Goal: Task Accomplishment & Management: Complete application form

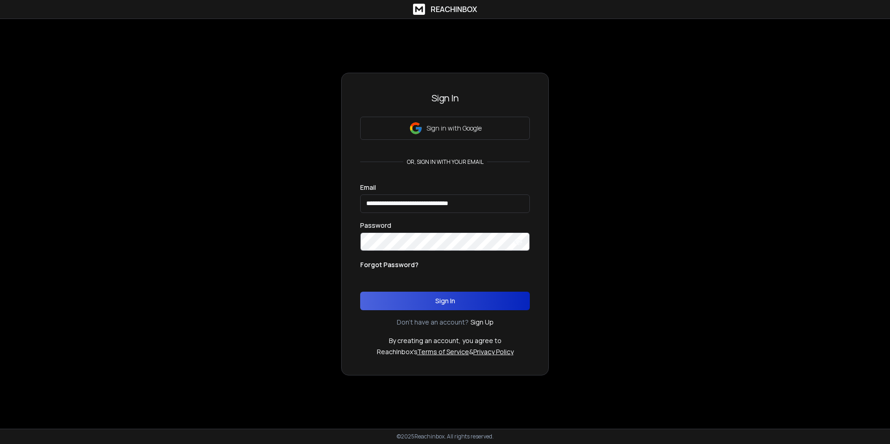
click at [459, 305] on button "Sign In" at bounding box center [445, 301] width 170 height 19
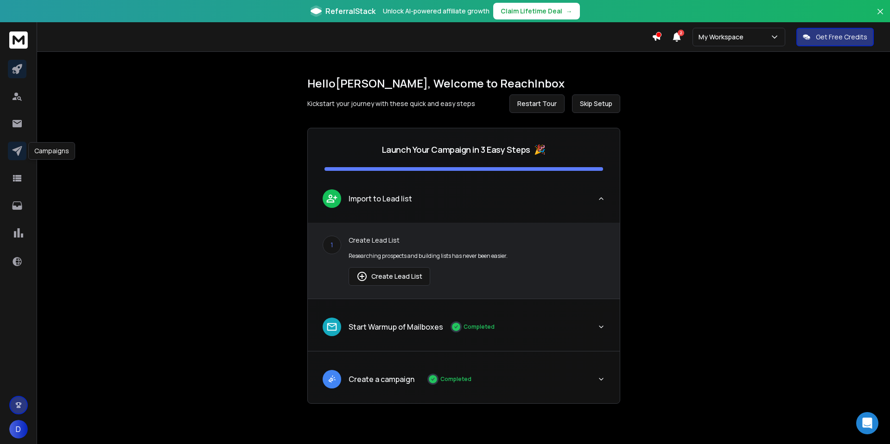
click at [20, 150] on icon at bounding box center [17, 151] width 10 height 10
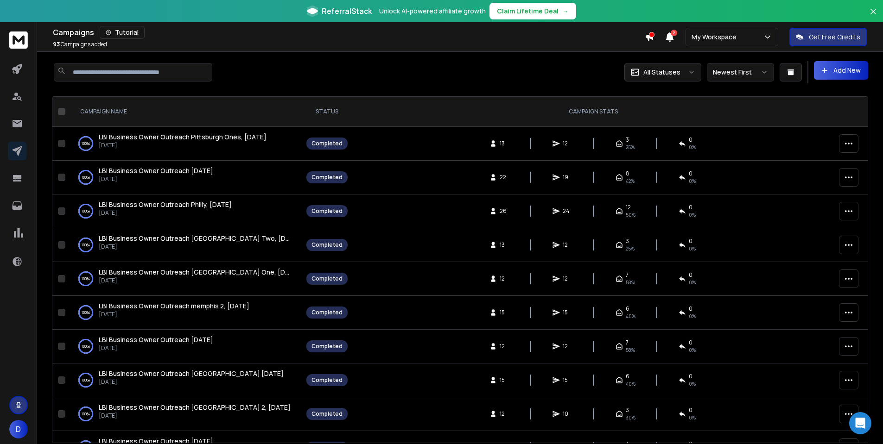
click at [841, 71] on button "Add New" at bounding box center [841, 70] width 54 height 19
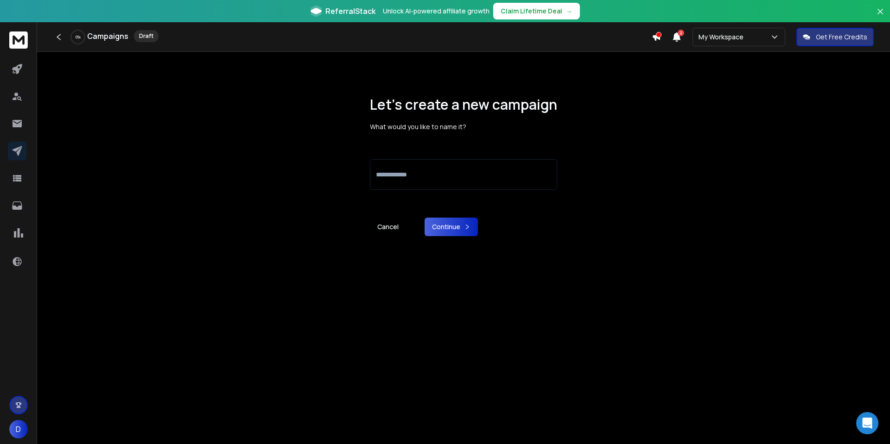
click at [434, 181] on input at bounding box center [463, 174] width 187 height 31
type input "**********"
click at [463, 228] on button "Continue" at bounding box center [451, 227] width 53 height 19
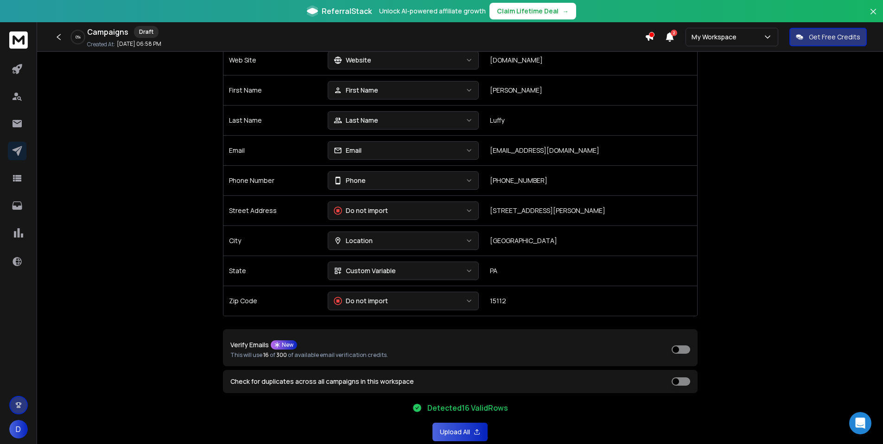
scroll to position [218, 0]
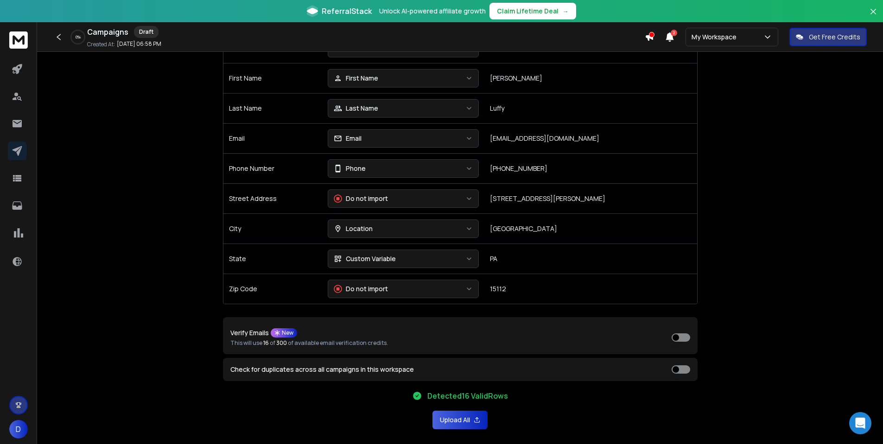
click at [457, 422] on button "Upload All" at bounding box center [459, 420] width 55 height 19
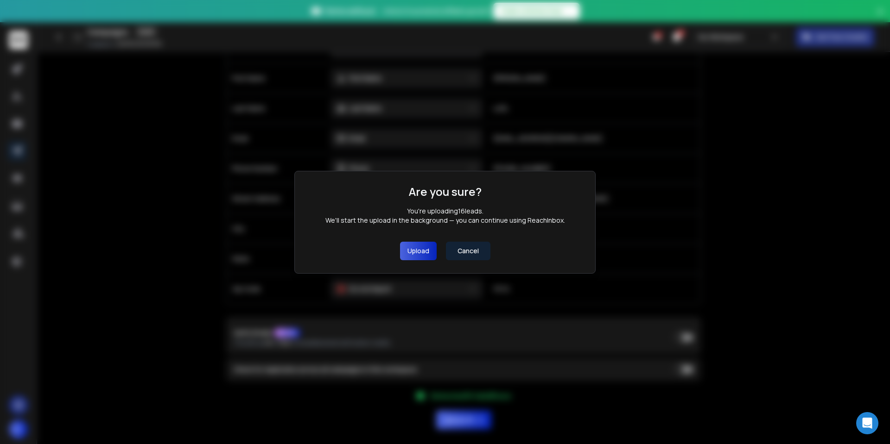
click at [416, 251] on button "Upload" at bounding box center [418, 251] width 37 height 19
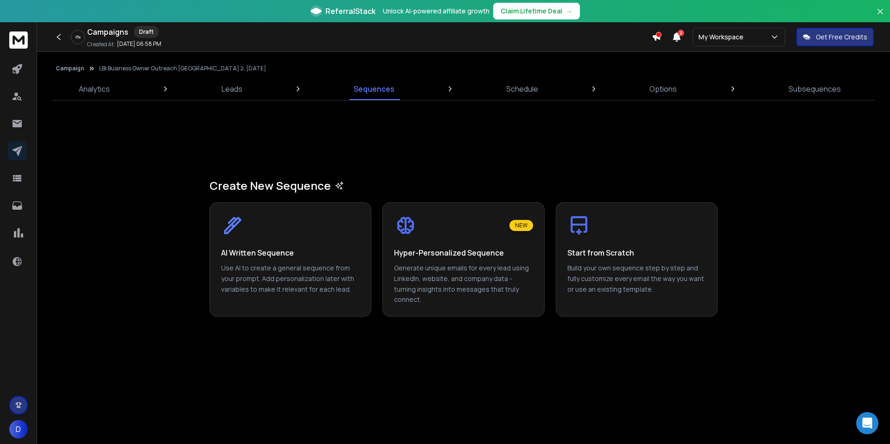
click at [640, 263] on p "Build your own sequence step by step and fully customize every email the way yo…" at bounding box center [636, 284] width 139 height 42
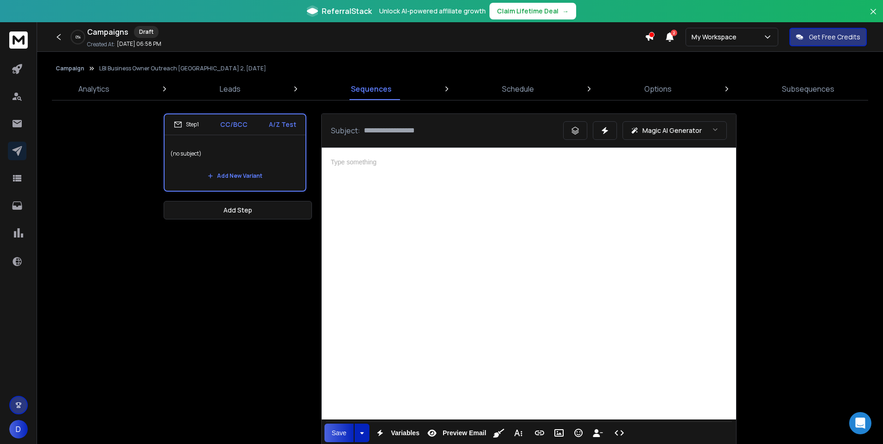
click at [393, 133] on input at bounding box center [459, 130] width 190 height 11
click at [611, 132] on button "button" at bounding box center [605, 130] width 24 height 19
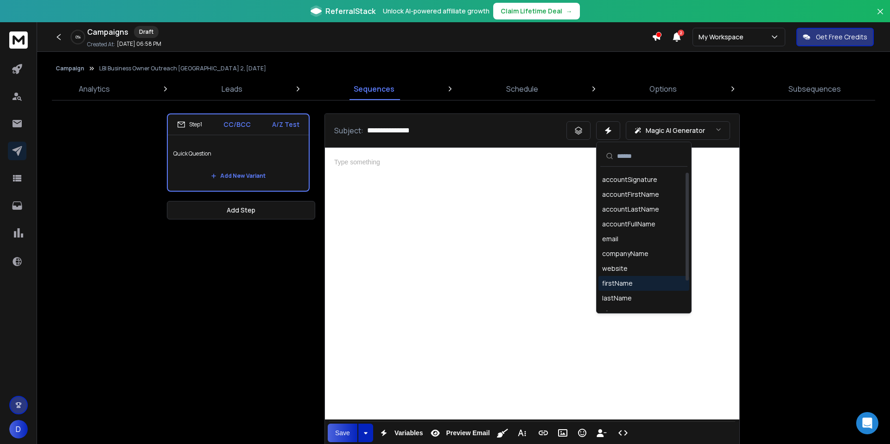
click at [626, 281] on div "firstName" at bounding box center [617, 283] width 31 height 9
type input "**********"
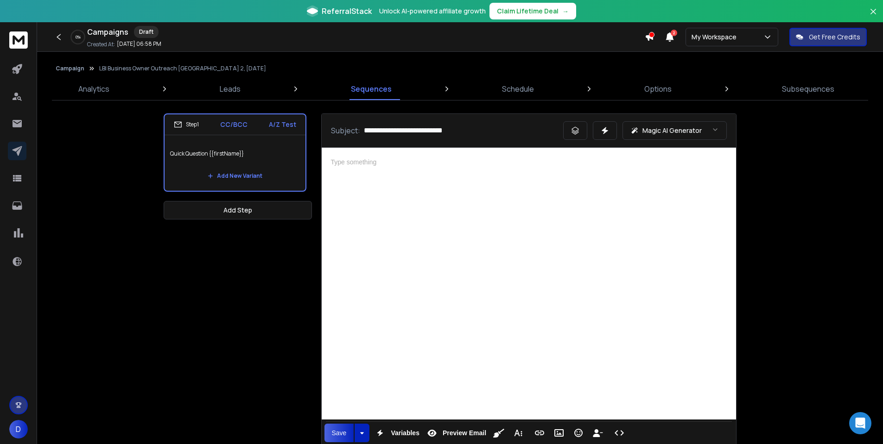
click at [332, 161] on div at bounding box center [529, 162] width 396 height 10
paste div
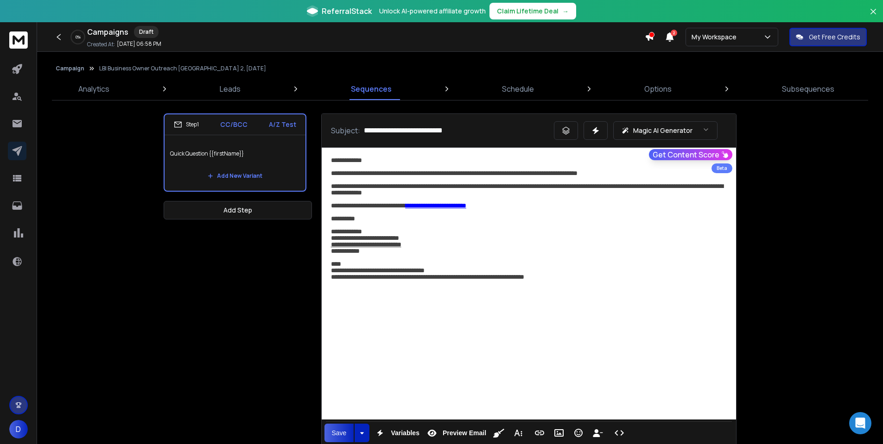
click at [372, 161] on p "**********" at bounding box center [529, 160] width 396 height 6
click at [411, 432] on span "Variables" at bounding box center [405, 434] width 32 height 8
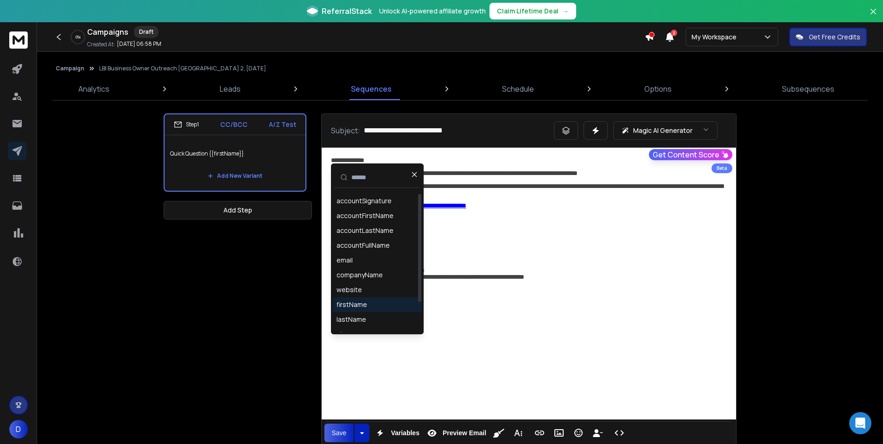
click at [367, 306] on div "firstName" at bounding box center [377, 305] width 89 height 15
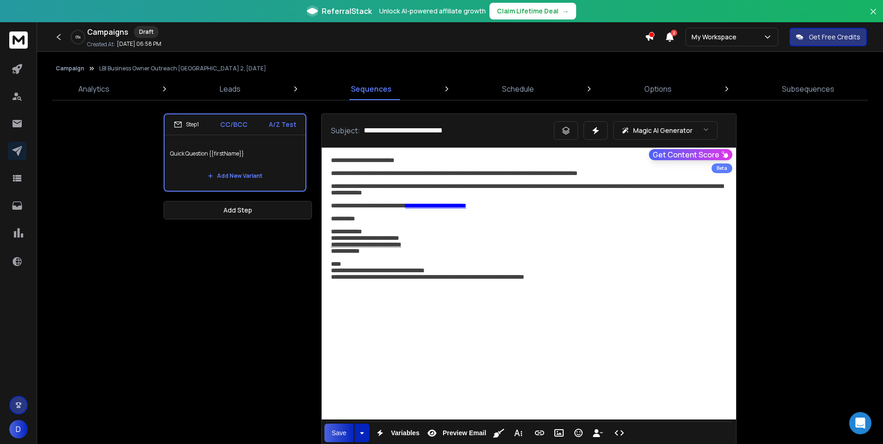
click at [456, 270] on p "**********" at bounding box center [529, 267] width 396 height 13
click at [538, 431] on icon "button" at bounding box center [539, 433] width 9 height 5
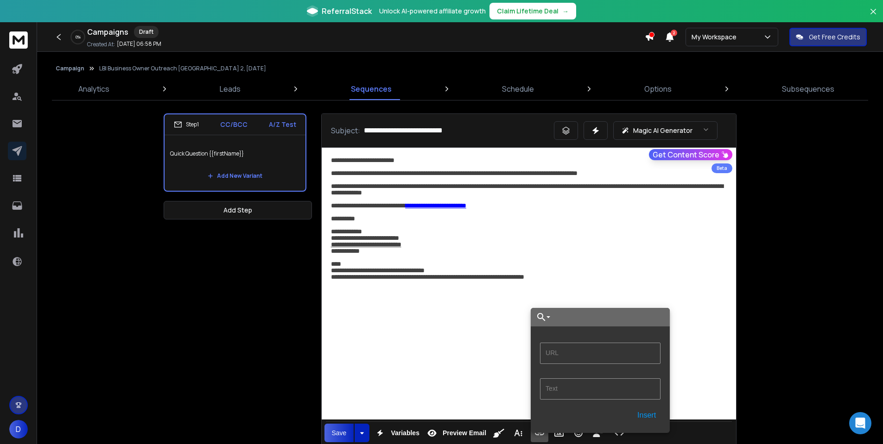
click at [553, 355] on label "URL" at bounding box center [552, 353] width 13 height 8
click at [553, 355] on input "URL" at bounding box center [600, 353] width 121 height 21
paste input "**********"
type input "**********"
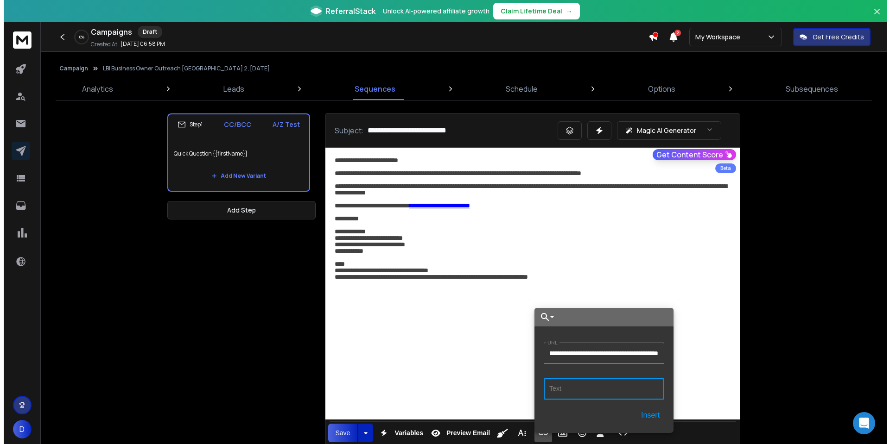
scroll to position [0, 0]
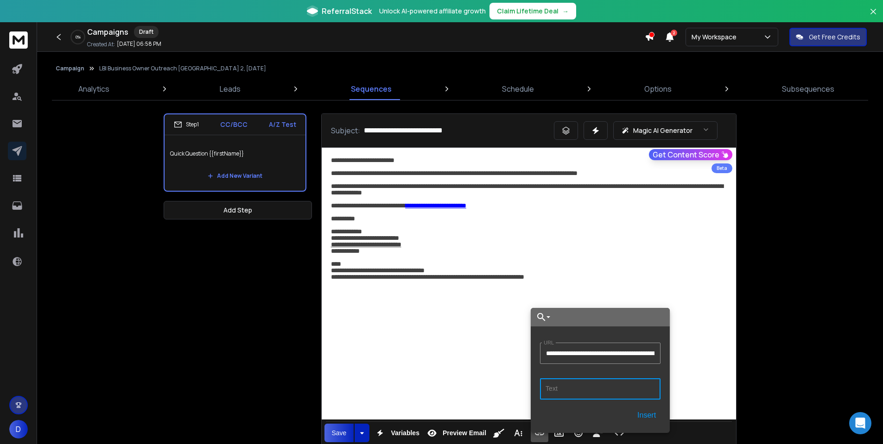
click at [582, 392] on input "Text" at bounding box center [600, 389] width 121 height 21
type input "**********"
click at [651, 416] on button "Insert" at bounding box center [647, 415] width 28 height 17
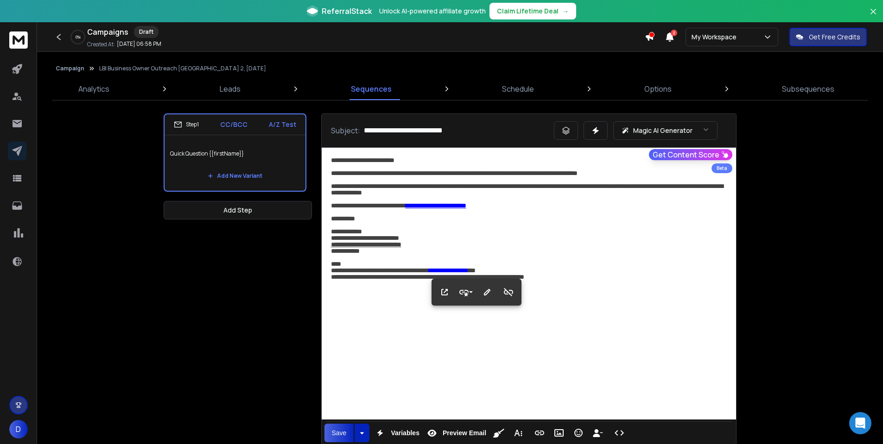
click at [441, 423] on div "Save Save Save as Template Variables Insert Variable Preview Email Preview Emai…" at bounding box center [426, 433] width 205 height 22
drag, startPoint x: 330, startPoint y: 279, endPoint x: 577, endPoint y: 279, distance: 246.6
click at [577, 279] on p "**********" at bounding box center [529, 277] width 396 height 6
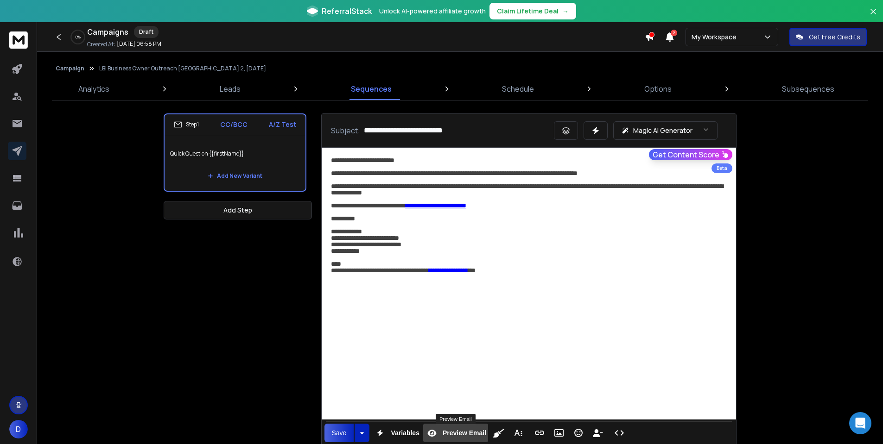
click at [473, 434] on span "Preview Email" at bounding box center [464, 434] width 47 height 8
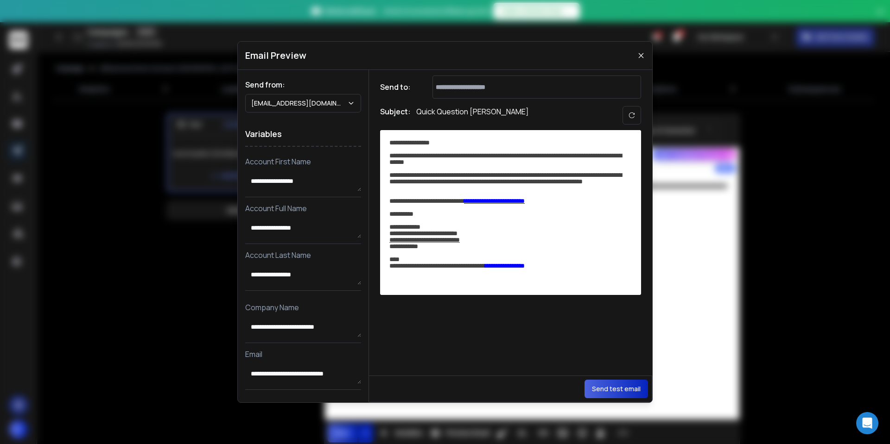
click at [643, 53] on icon at bounding box center [641, 55] width 5 height 5
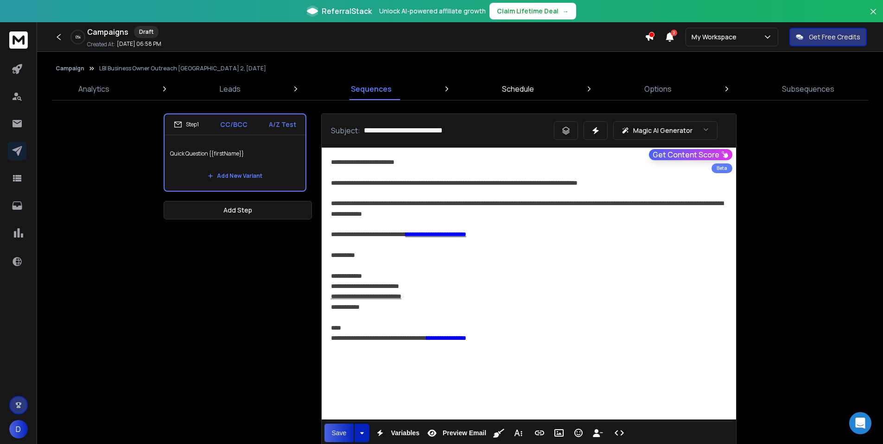
click at [526, 87] on p "Schedule" at bounding box center [518, 88] width 32 height 11
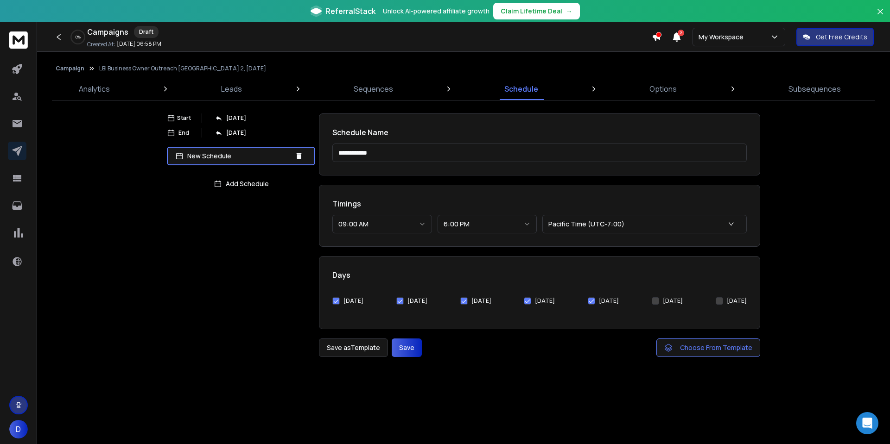
click at [246, 115] on p "[DATE]" at bounding box center [236, 117] width 20 height 7
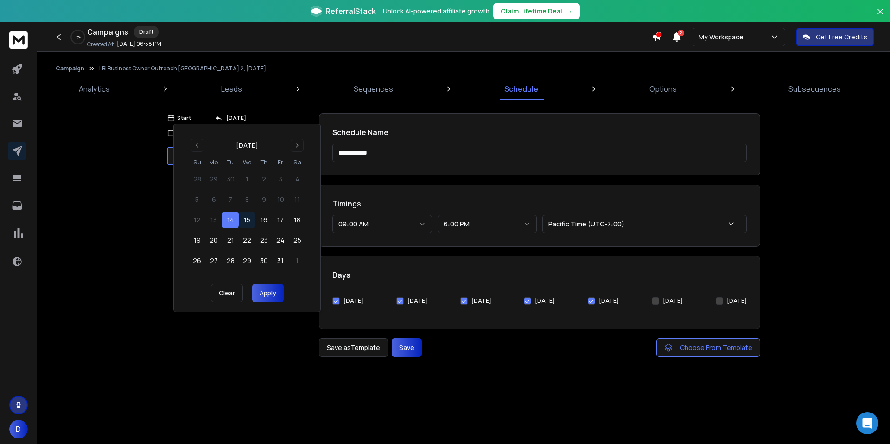
click at [246, 217] on button "15" at bounding box center [247, 220] width 17 height 17
click at [275, 294] on button "Apply" at bounding box center [268, 293] width 32 height 19
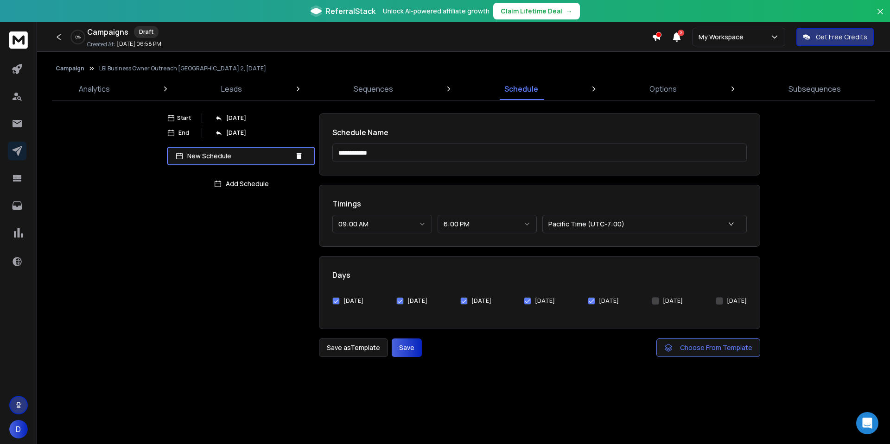
click at [246, 131] on p "[DATE]" at bounding box center [236, 132] width 20 height 7
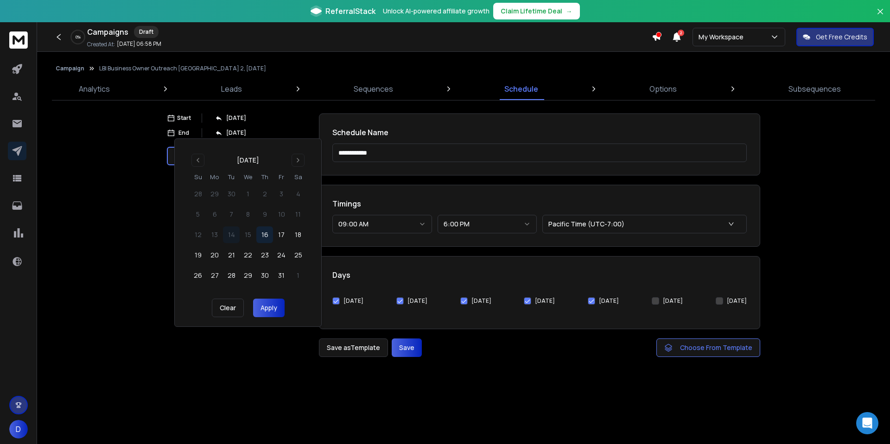
click at [265, 234] on button "16" at bounding box center [264, 235] width 17 height 17
click at [272, 309] on button "Apply" at bounding box center [269, 308] width 32 height 19
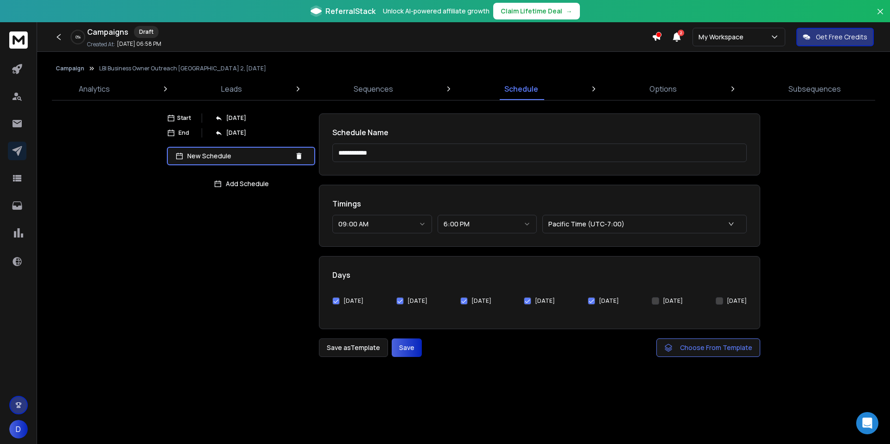
click at [423, 223] on icon "button" at bounding box center [422, 224] width 7 height 7
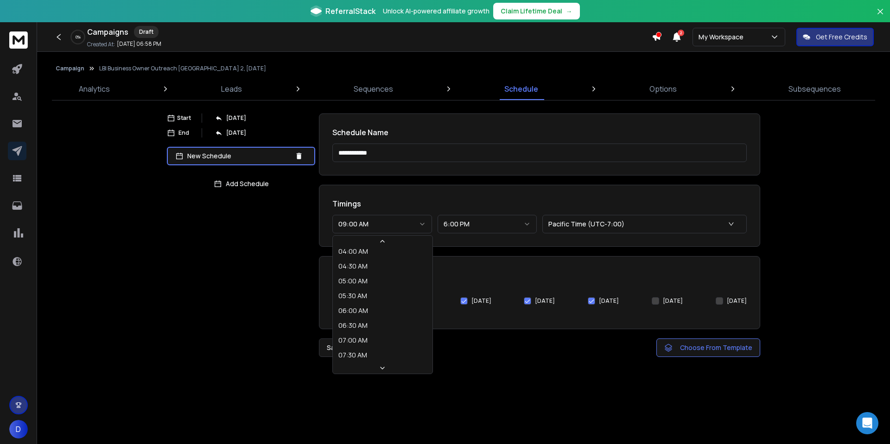
scroll to position [108, 0]
select select "********"
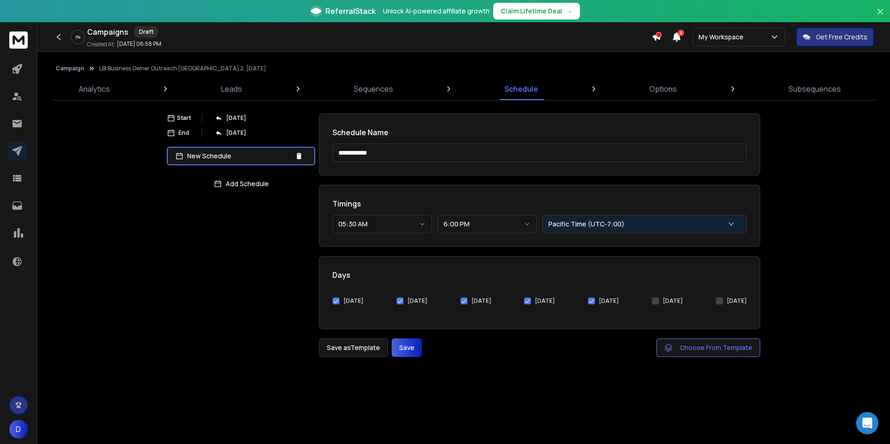
click at [734, 222] on icon "button" at bounding box center [731, 224] width 19 height 6
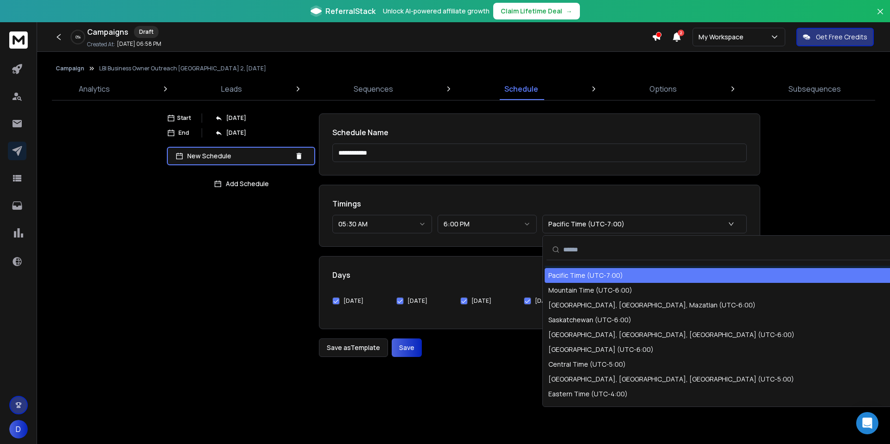
scroll to position [111, 0]
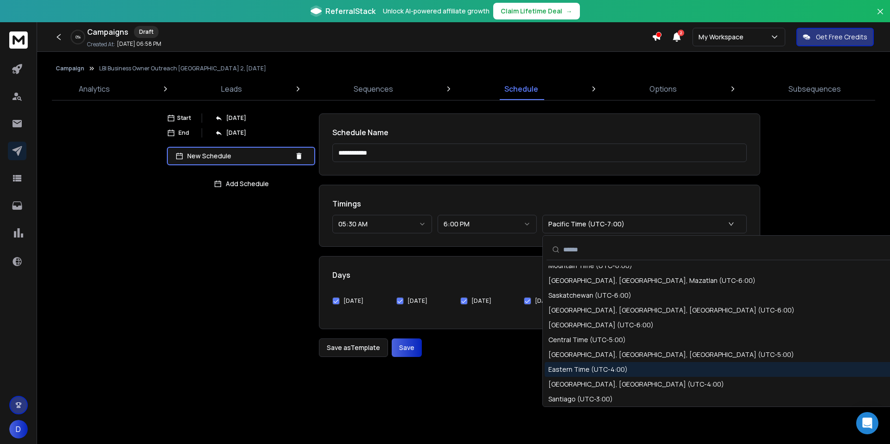
click at [588, 369] on div "Eastern Time (UTC-4:00)" at bounding box center [587, 369] width 79 height 9
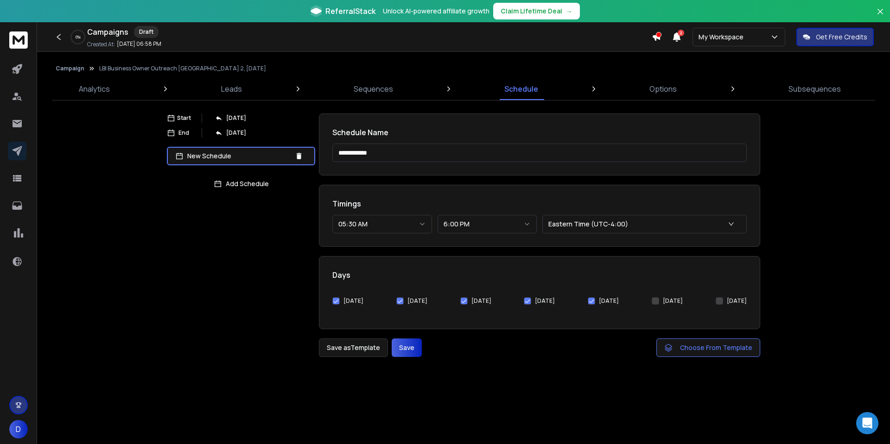
click at [410, 350] on button "Save" at bounding box center [407, 348] width 30 height 19
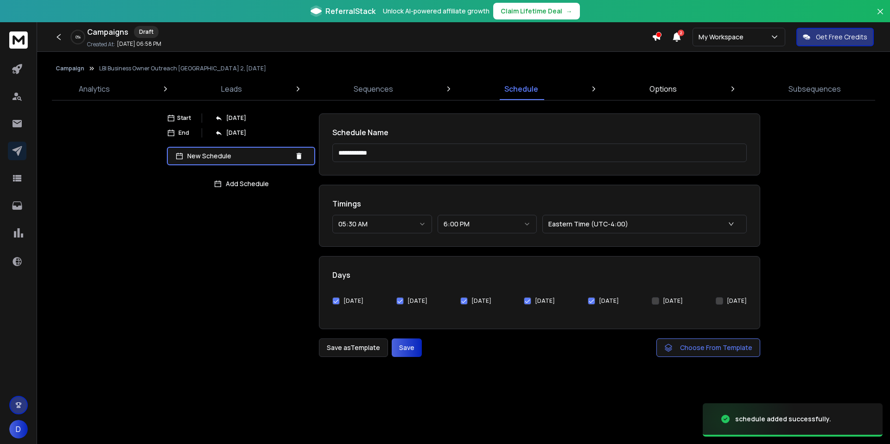
click at [672, 86] on p "Options" at bounding box center [662, 88] width 27 height 11
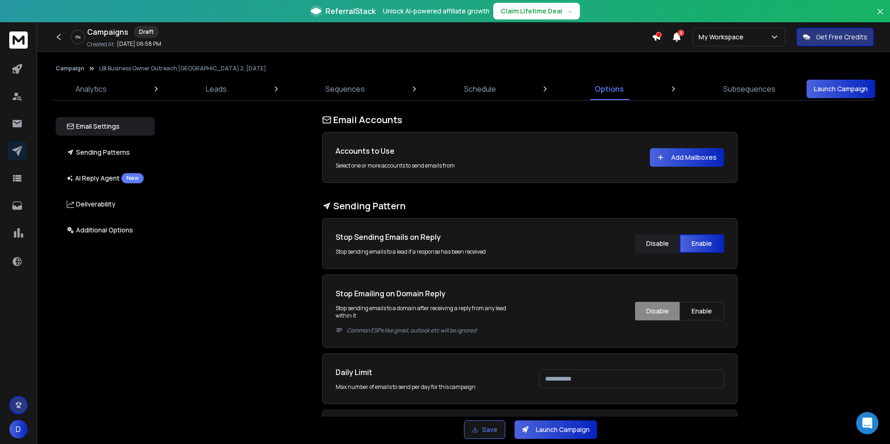
click at [678, 159] on button "Add Mailboxes" at bounding box center [687, 157] width 74 height 19
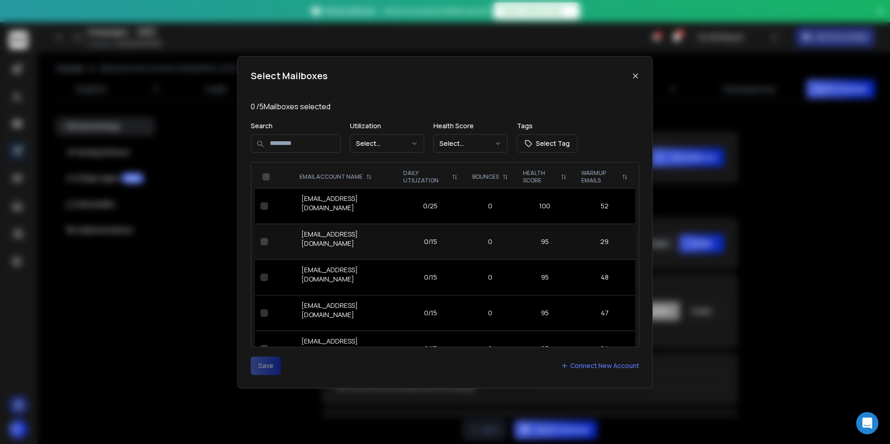
click at [264, 238] on button "button" at bounding box center [263, 241] width 7 height 7
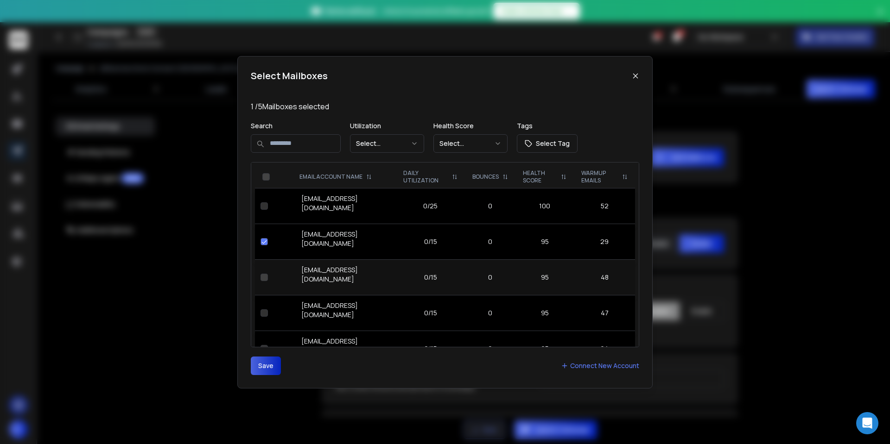
click at [265, 274] on button "button" at bounding box center [263, 277] width 7 height 7
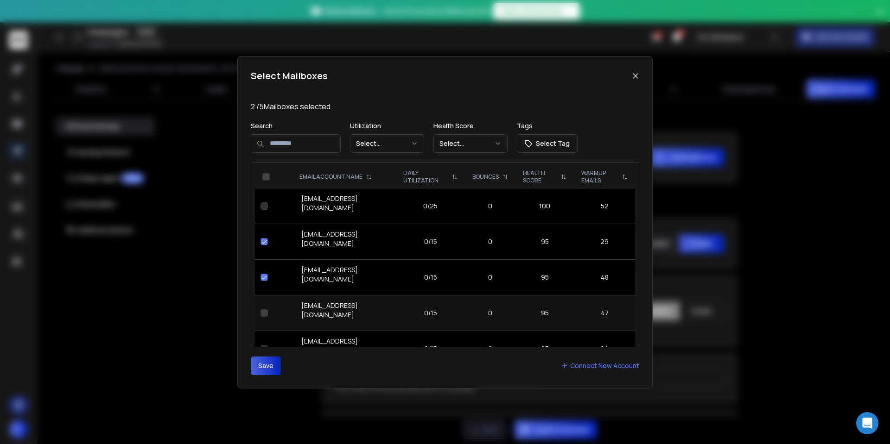
click at [264, 310] on button "button" at bounding box center [263, 313] width 7 height 7
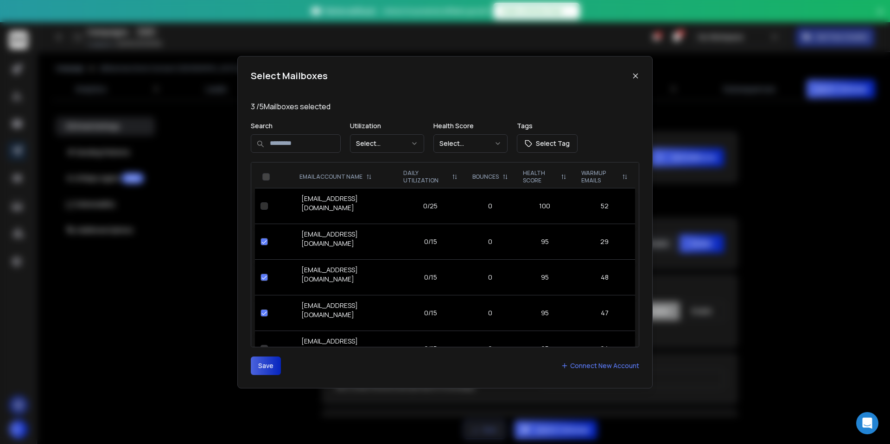
click at [262, 364] on button "Save" at bounding box center [266, 366] width 30 height 19
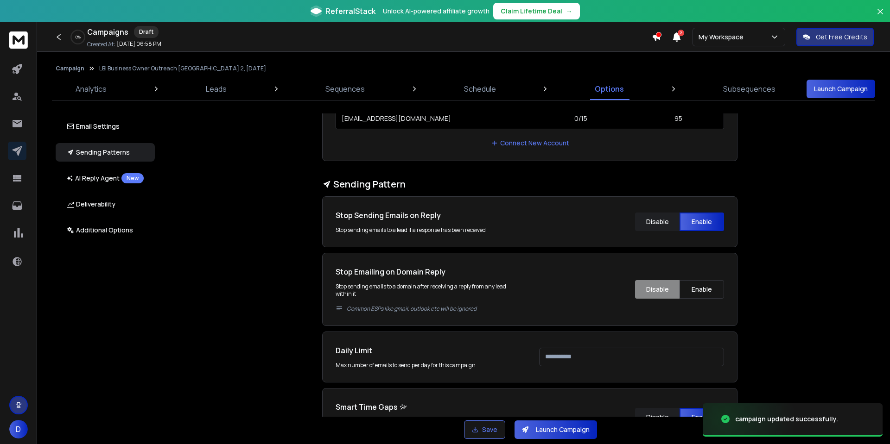
scroll to position [222, 0]
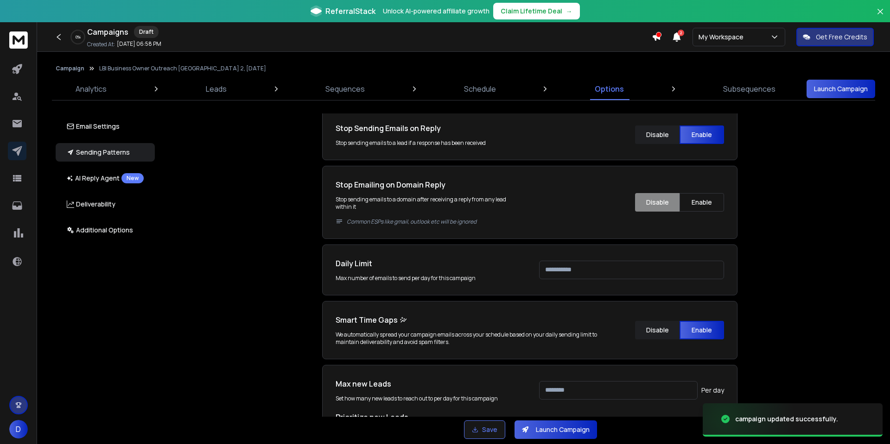
click at [569, 429] on button "Launch Campaign" at bounding box center [555, 430] width 82 height 19
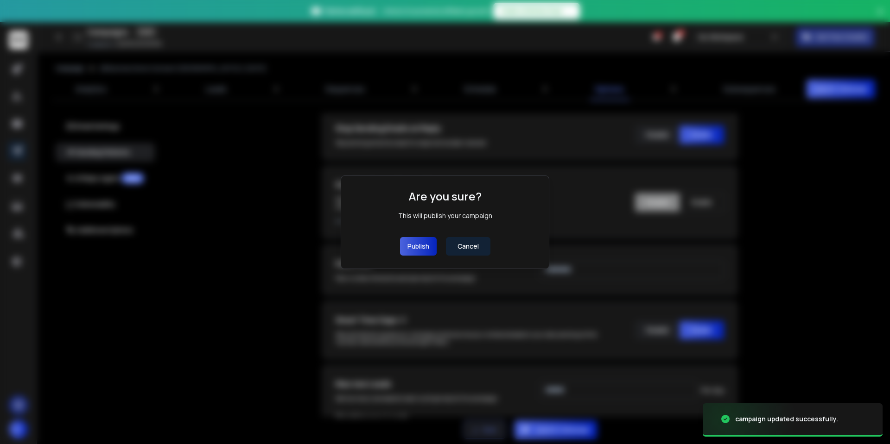
click at [420, 245] on button "Publish" at bounding box center [418, 246] width 37 height 19
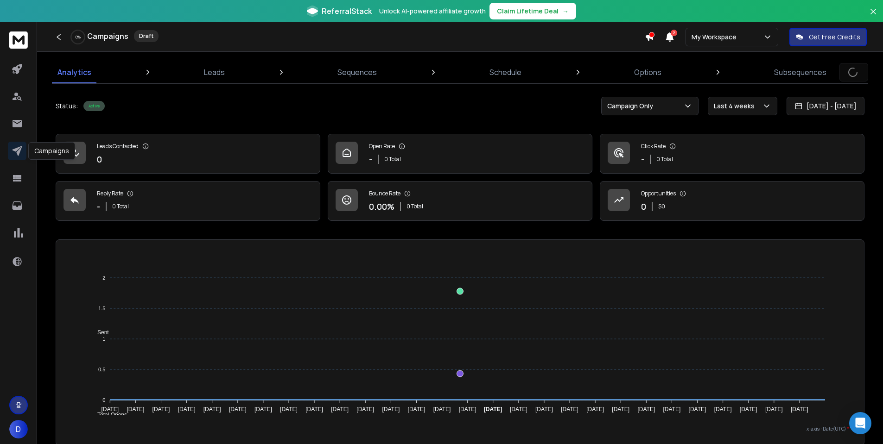
click at [21, 150] on icon at bounding box center [17, 151] width 11 height 11
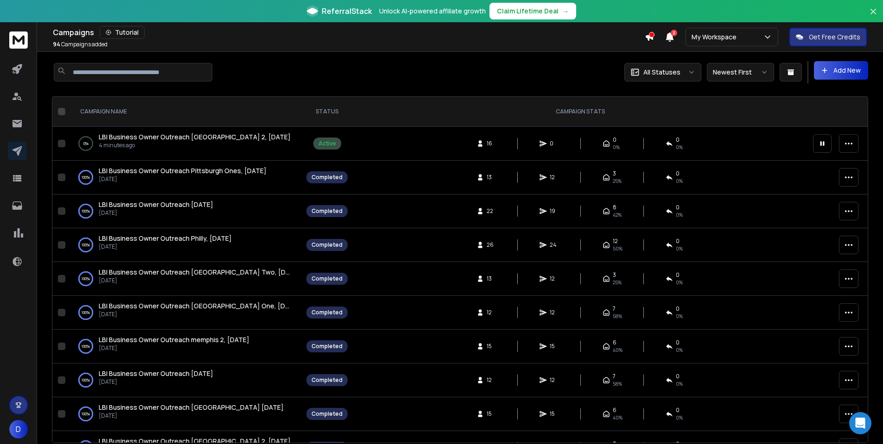
click at [847, 69] on button "Add New" at bounding box center [841, 70] width 54 height 19
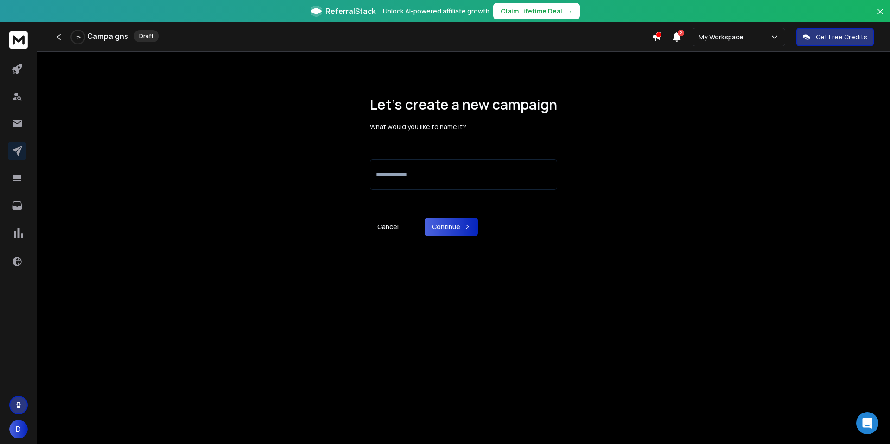
click at [472, 182] on input at bounding box center [463, 174] width 187 height 31
type input "**********"
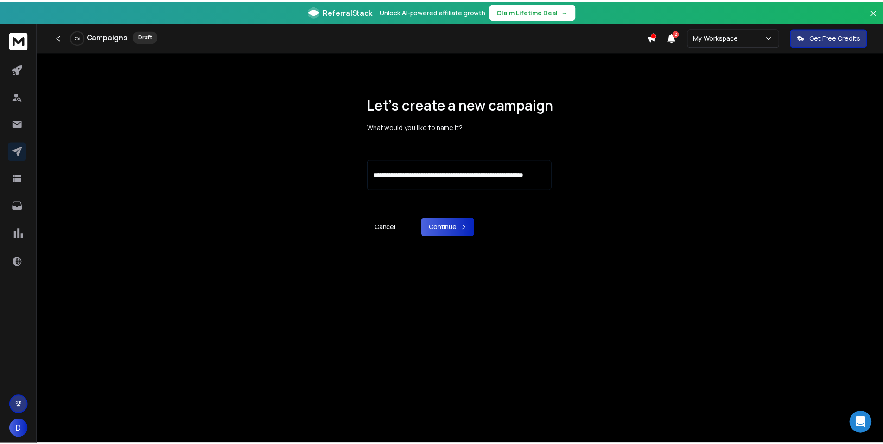
scroll to position [0, 0]
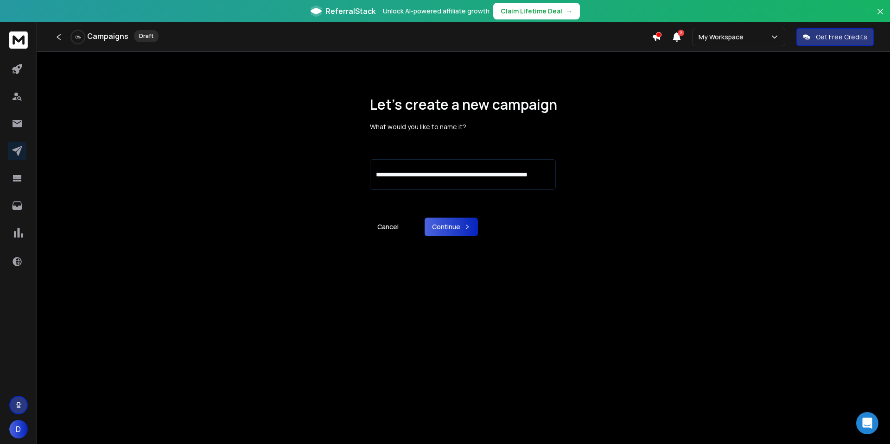
click at [460, 229] on button "Continue" at bounding box center [451, 227] width 53 height 19
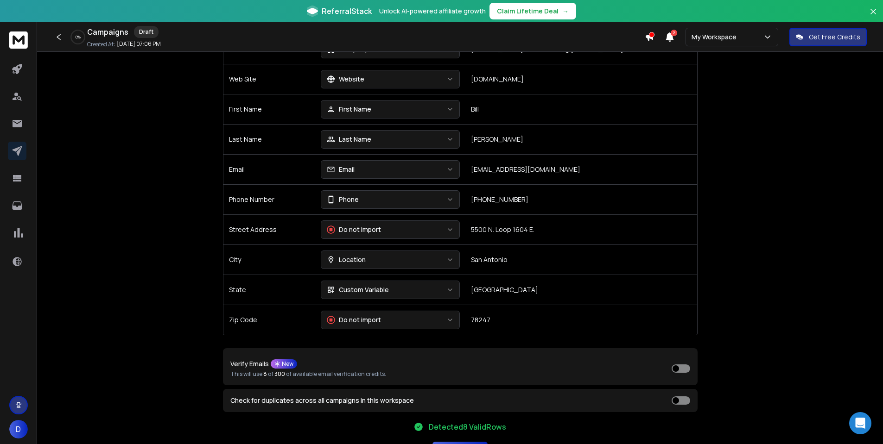
scroll to position [218, 0]
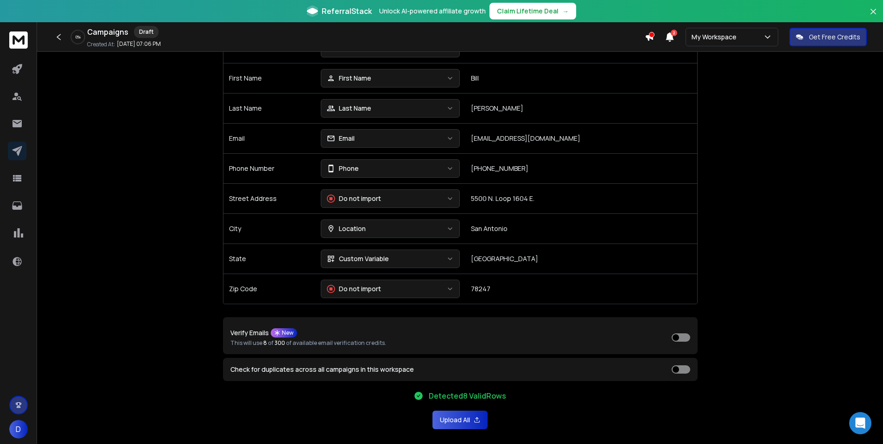
click at [452, 416] on button "Upload All" at bounding box center [459, 420] width 55 height 19
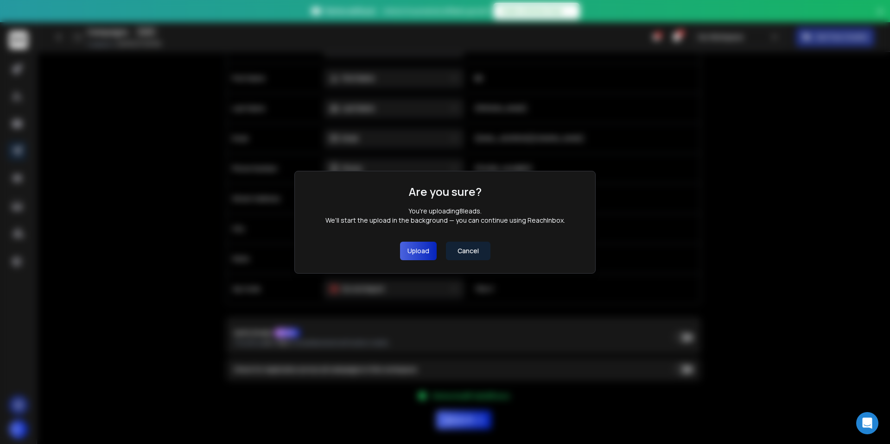
click at [424, 252] on button "Upload" at bounding box center [418, 251] width 37 height 19
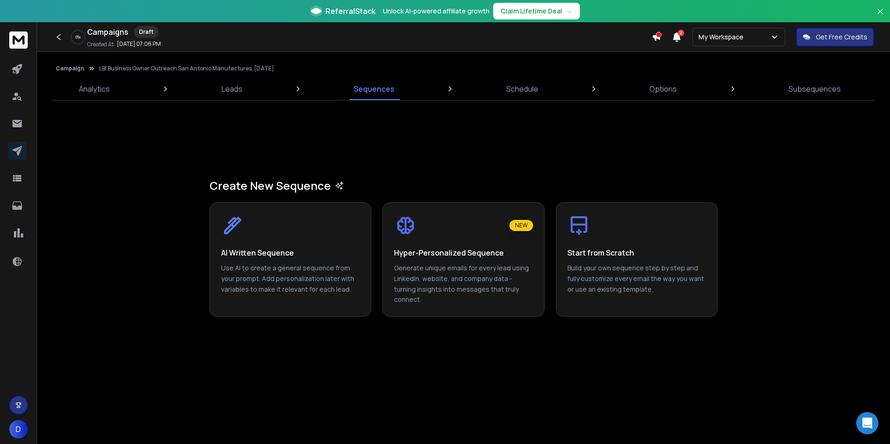
click at [600, 241] on div "Start from Scratch Build your own sequence step by step and fully customize eve…" at bounding box center [636, 260] width 161 height 114
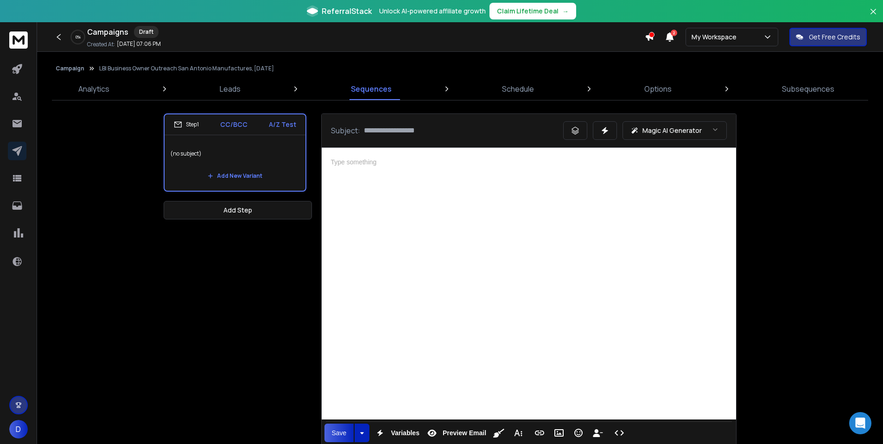
click at [420, 134] on input at bounding box center [459, 130] width 190 height 11
click at [604, 133] on icon "button" at bounding box center [605, 131] width 8 height 8
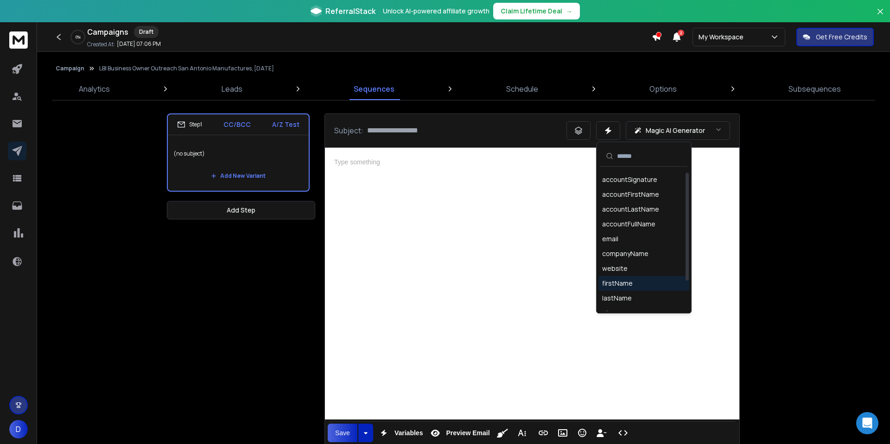
click at [623, 283] on div "firstName" at bounding box center [617, 283] width 31 height 9
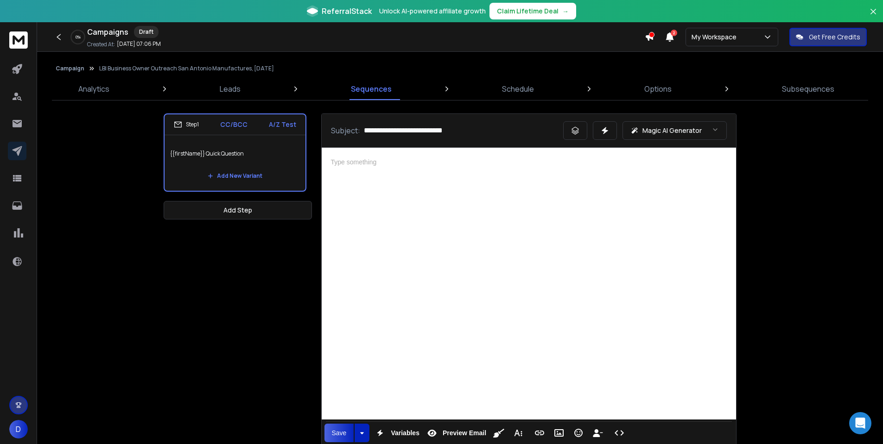
type input "**********"
click at [331, 161] on div at bounding box center [529, 162] width 396 height 10
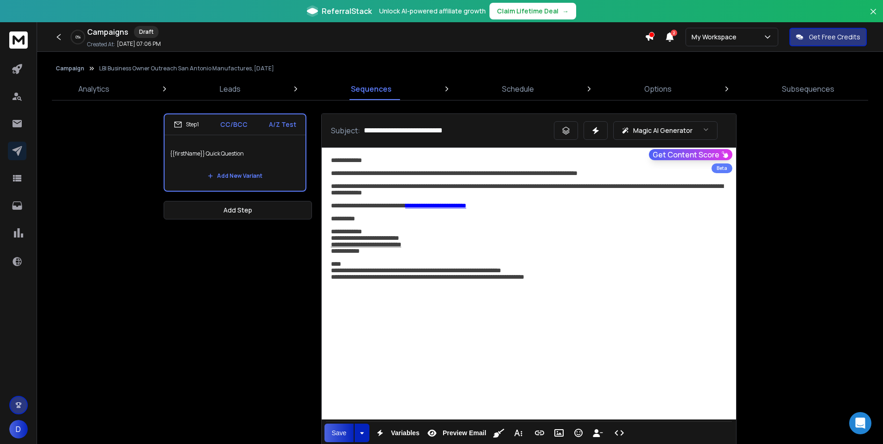
click at [373, 160] on p "**********" at bounding box center [529, 160] width 396 height 6
click at [412, 435] on span "Variables" at bounding box center [405, 434] width 32 height 8
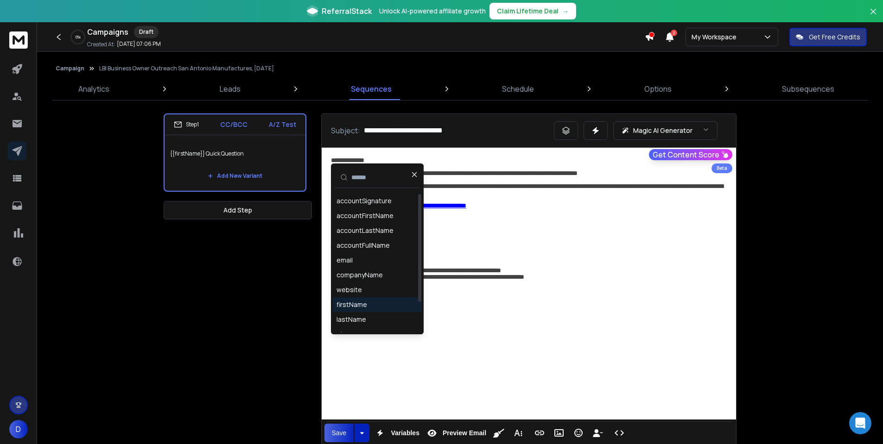
click at [356, 302] on div "firstName" at bounding box center [351, 304] width 31 height 9
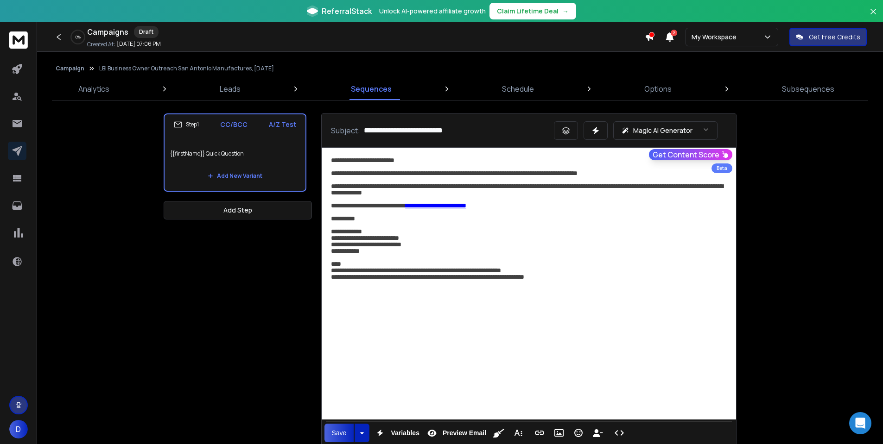
click at [551, 269] on p "**********" at bounding box center [529, 267] width 396 height 13
click at [542, 432] on icon "button" at bounding box center [539, 433] width 11 height 11
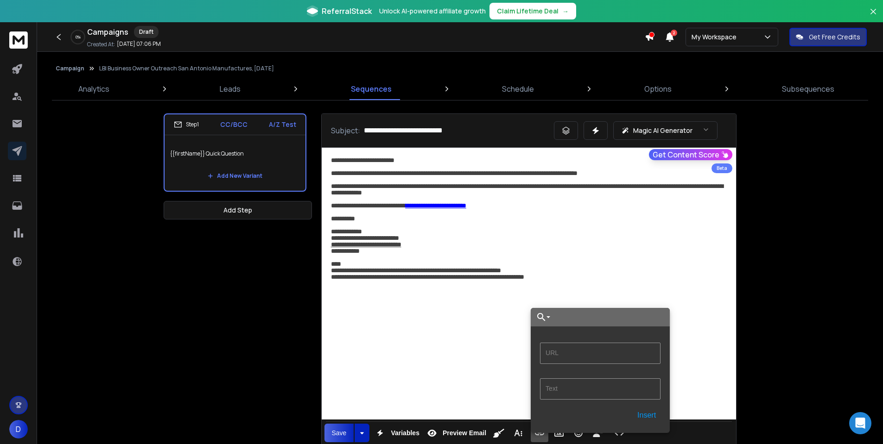
click at [552, 352] on label "URL" at bounding box center [552, 353] width 13 height 8
click at [552, 352] on input "URL" at bounding box center [600, 353] width 121 height 21
paste input "**********"
type input "**********"
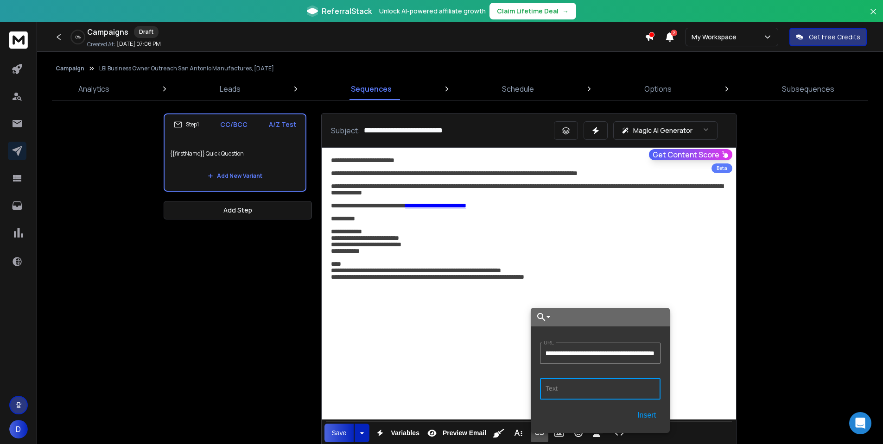
click at [579, 390] on input "Text" at bounding box center [600, 389] width 121 height 21
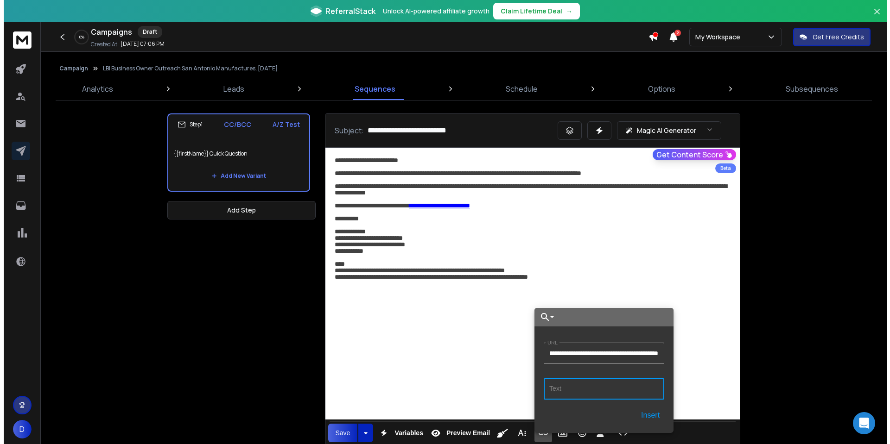
scroll to position [0, 0]
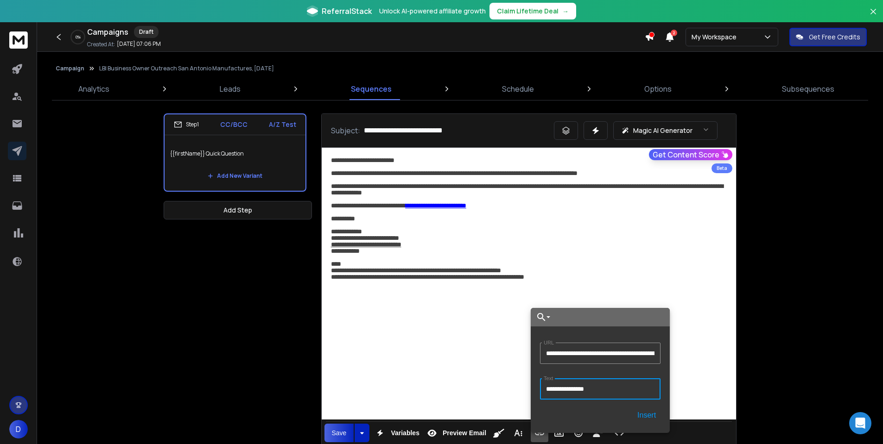
type input "**********"
click at [653, 416] on button "Insert" at bounding box center [647, 415] width 28 height 17
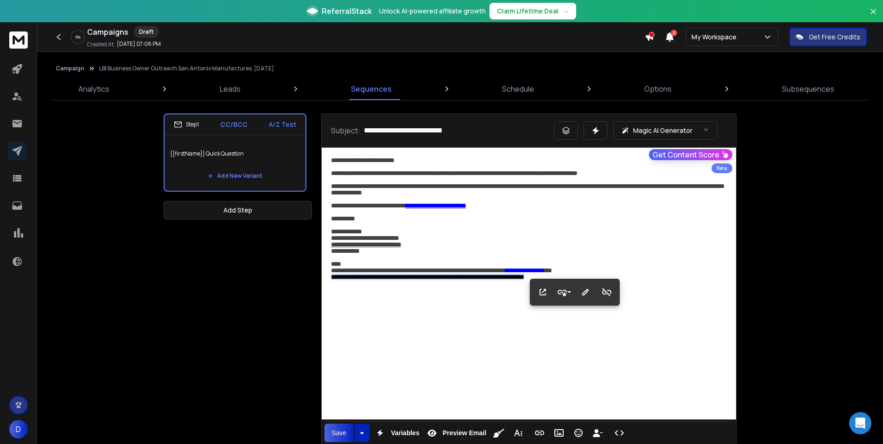
drag, startPoint x: 328, startPoint y: 278, endPoint x: 572, endPoint y: 275, distance: 244.3
click at [572, 275] on div "**********" at bounding box center [529, 281] width 414 height 266
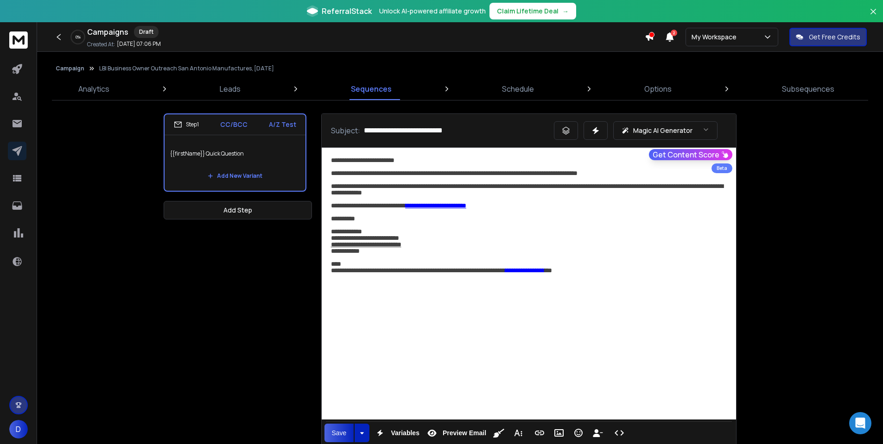
click at [577, 329] on div "**********" at bounding box center [529, 281] width 414 height 266
click at [450, 436] on span "Preview Email" at bounding box center [464, 434] width 47 height 8
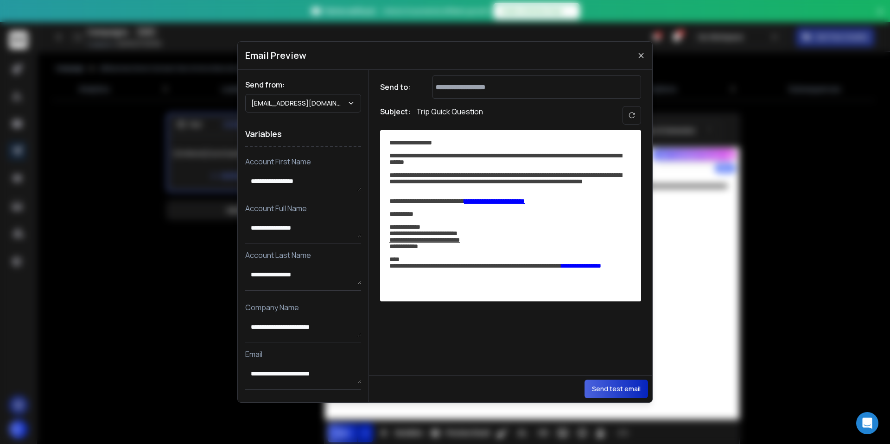
click at [640, 57] on icon at bounding box center [641, 55] width 5 height 5
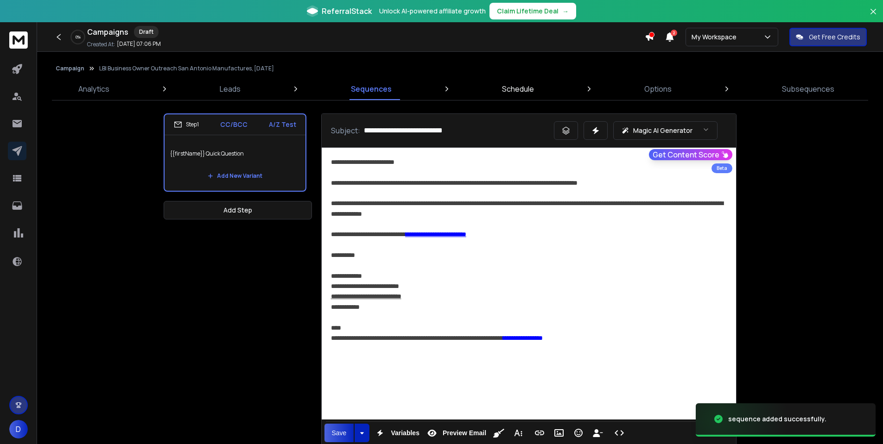
click at [527, 89] on p "Schedule" at bounding box center [518, 88] width 32 height 11
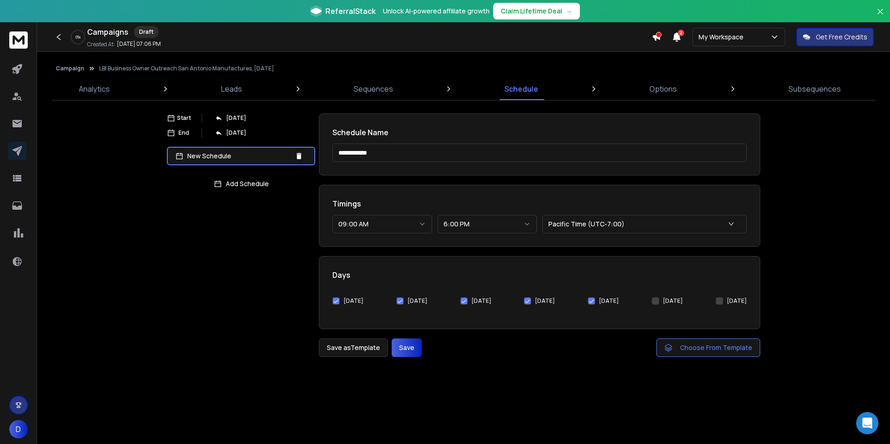
click at [246, 115] on p "Tue Oct 14 2025" at bounding box center [236, 117] width 20 height 7
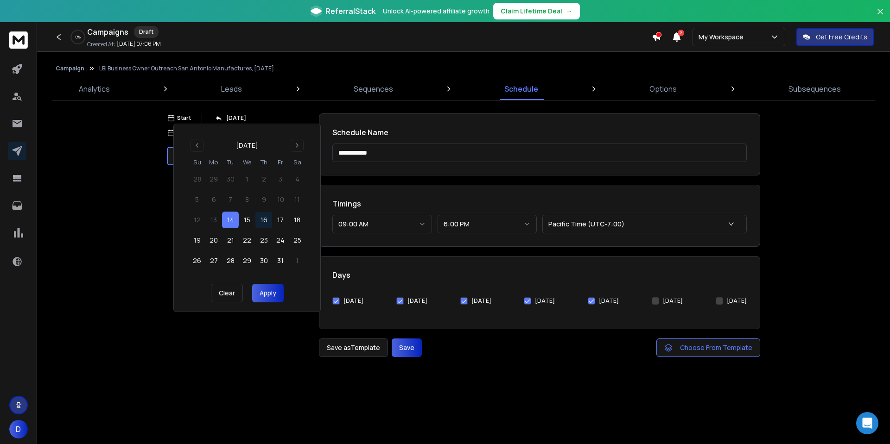
click at [265, 218] on button "16" at bounding box center [263, 220] width 17 height 17
click at [272, 293] on button "Apply" at bounding box center [268, 293] width 32 height 19
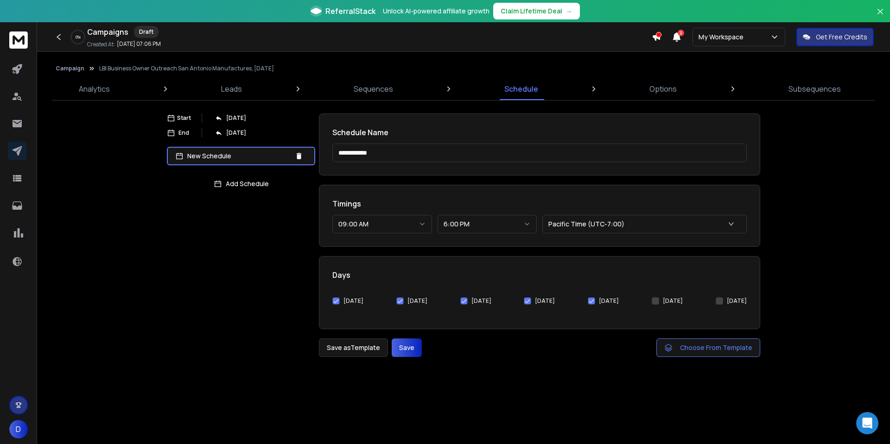
click at [246, 129] on p "Wed Oct 14 2026" at bounding box center [236, 132] width 20 height 7
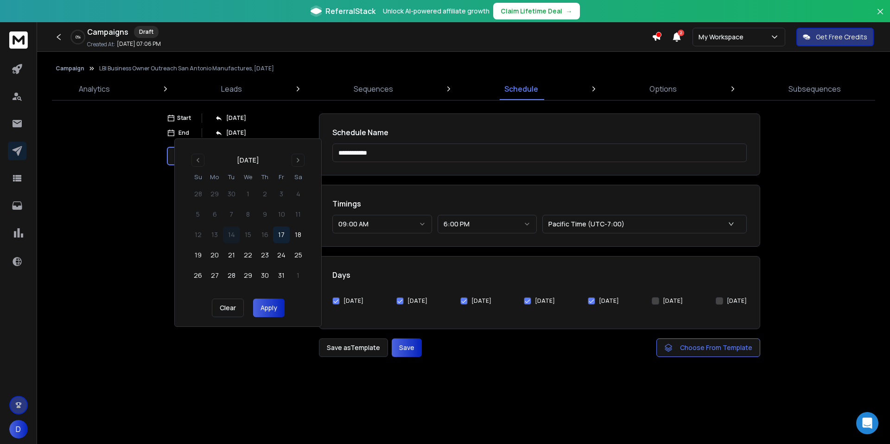
click at [281, 234] on button "17" at bounding box center [281, 235] width 17 height 17
click at [266, 305] on button "Apply" at bounding box center [269, 308] width 32 height 19
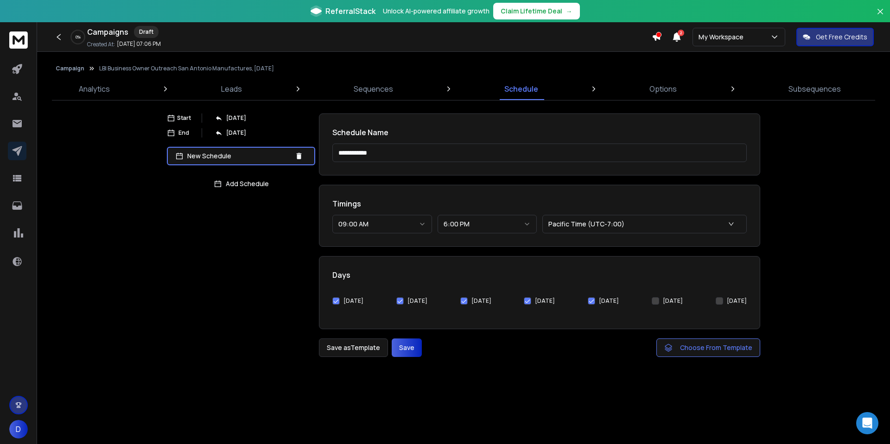
click at [422, 222] on icon "button" at bounding box center [422, 224] width 7 height 7
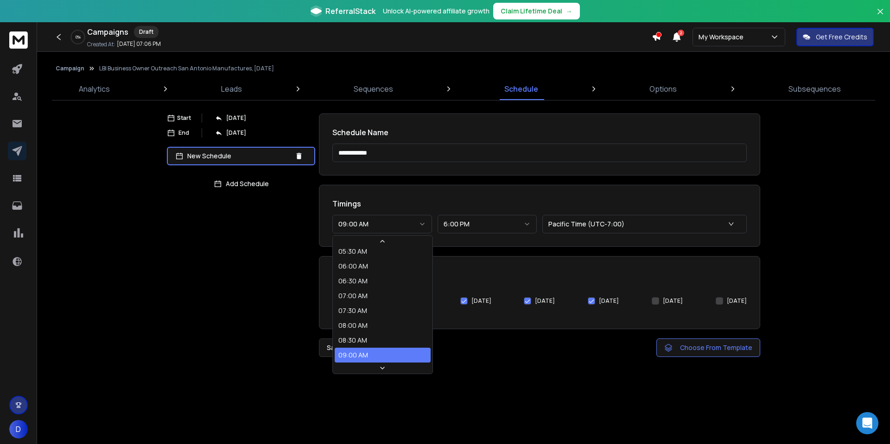
scroll to position [138, 0]
select select "********"
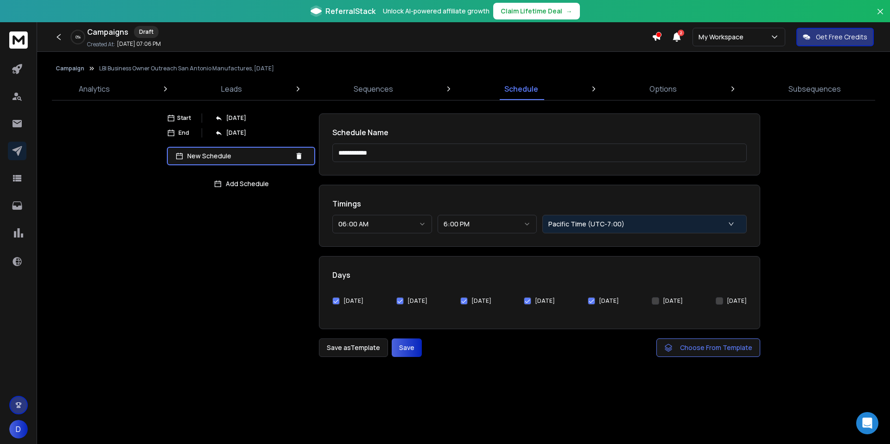
click at [731, 223] on icon "button" at bounding box center [731, 224] width 19 height 6
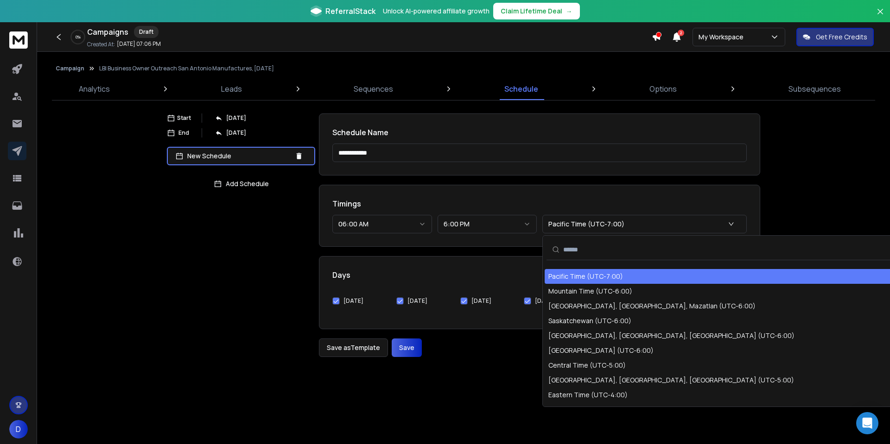
scroll to position [111, 0]
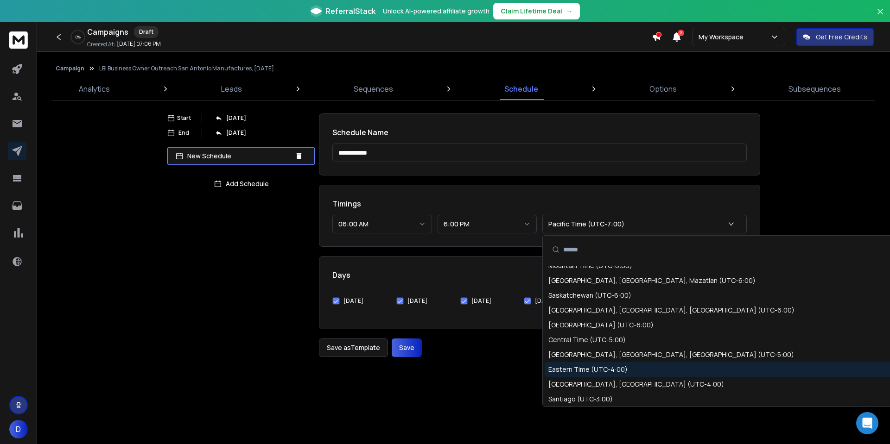
click at [588, 368] on div "Eastern Time (UTC-4:00)" at bounding box center [587, 369] width 79 height 9
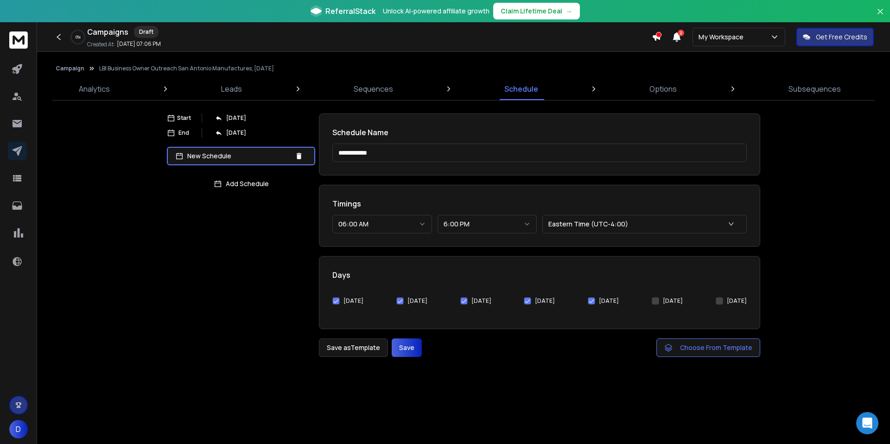
click at [401, 344] on button "Save" at bounding box center [407, 348] width 30 height 19
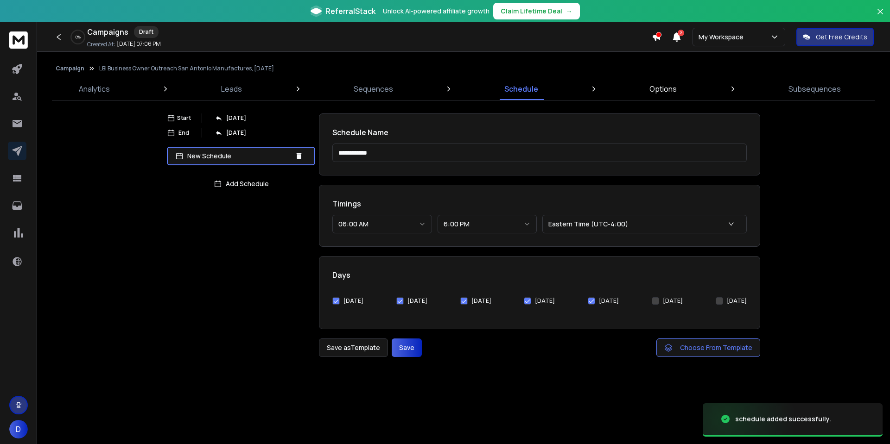
click at [666, 88] on p "Options" at bounding box center [662, 88] width 27 height 11
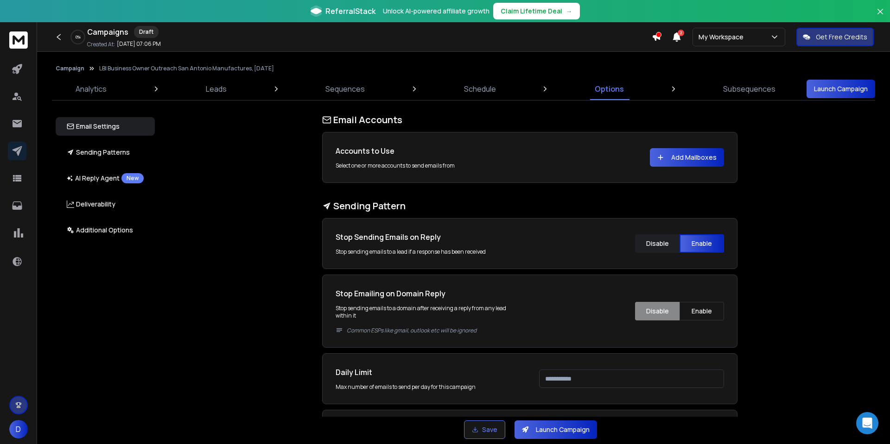
click at [678, 157] on button "Add Mailboxes" at bounding box center [687, 157] width 74 height 19
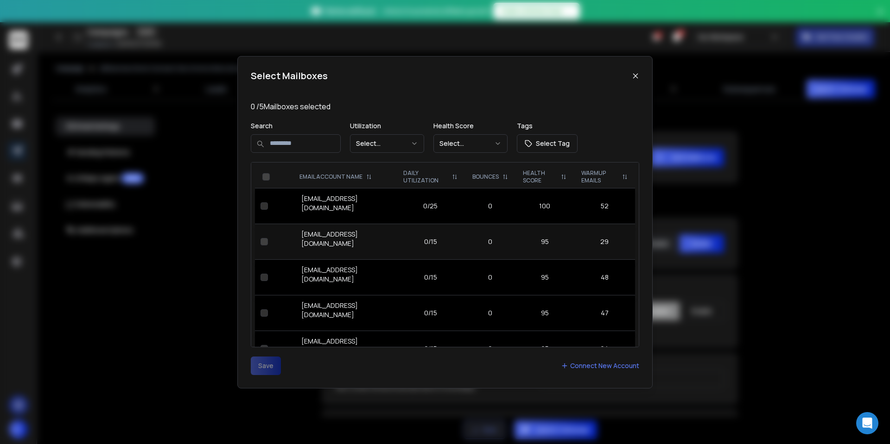
click at [265, 238] on button "button" at bounding box center [263, 241] width 7 height 7
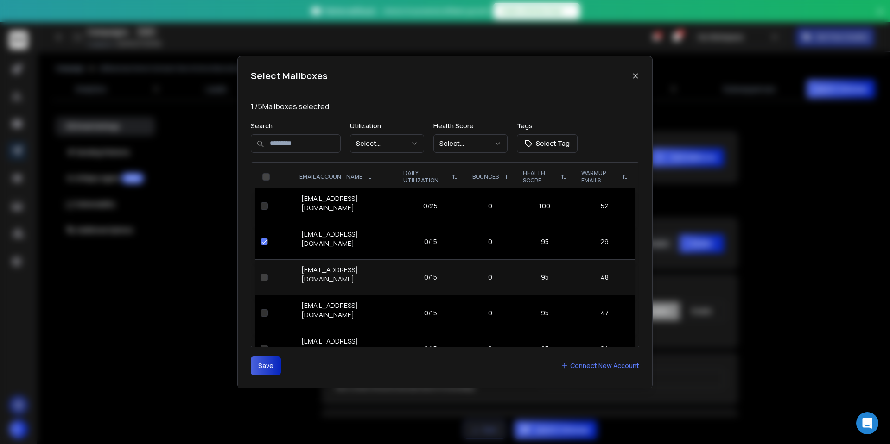
click at [264, 274] on button "button" at bounding box center [263, 277] width 7 height 7
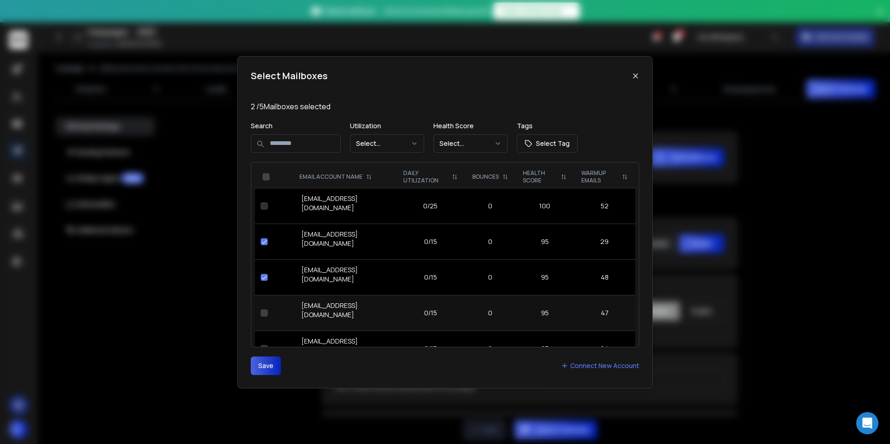
click at [266, 310] on button "button" at bounding box center [263, 313] width 7 height 7
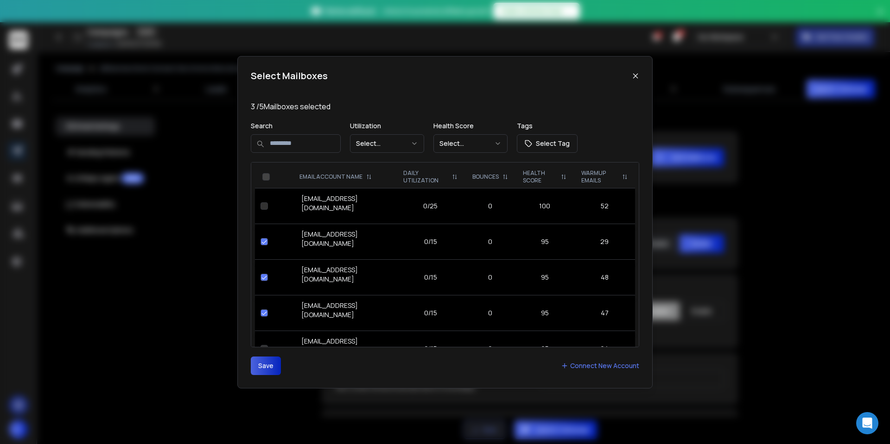
click at [264, 367] on button "Save" at bounding box center [266, 366] width 30 height 19
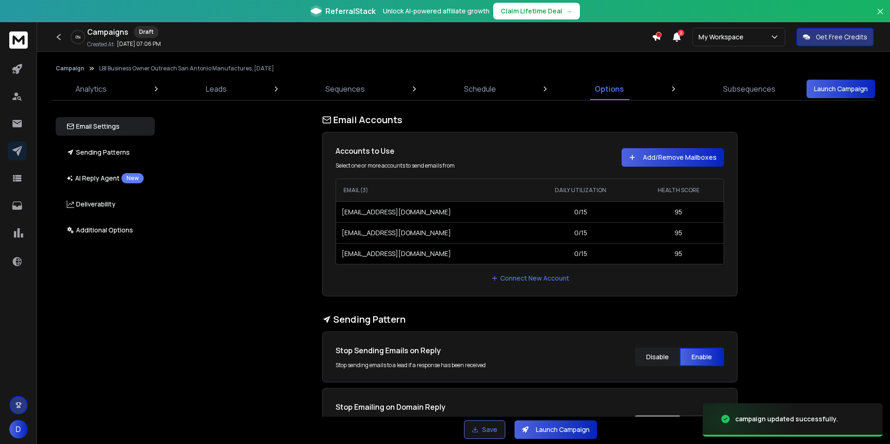
click at [558, 430] on button "Launch Campaign" at bounding box center [555, 430] width 82 height 19
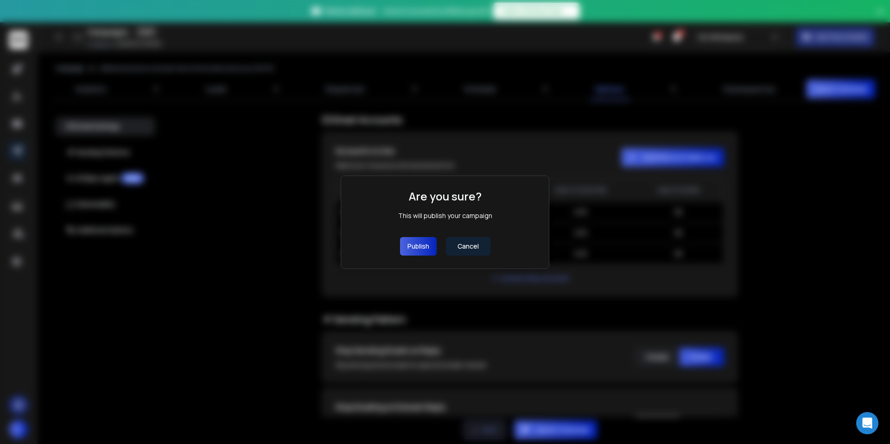
click at [427, 246] on button "Publish" at bounding box center [418, 246] width 37 height 19
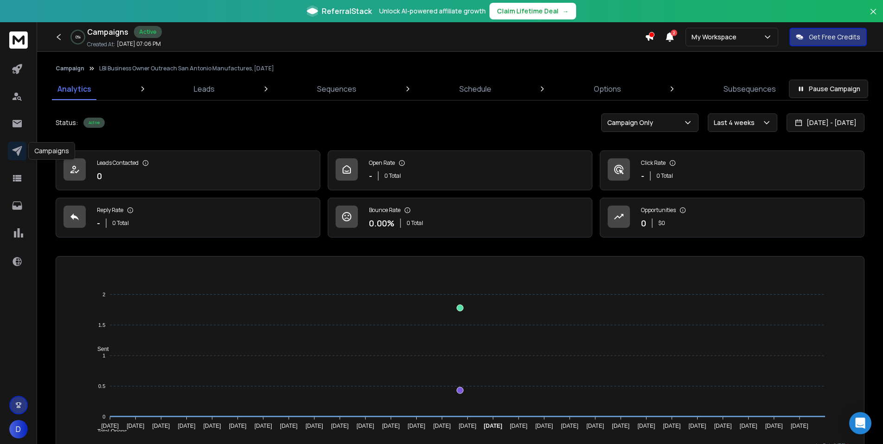
click at [18, 148] on icon at bounding box center [17, 151] width 10 height 10
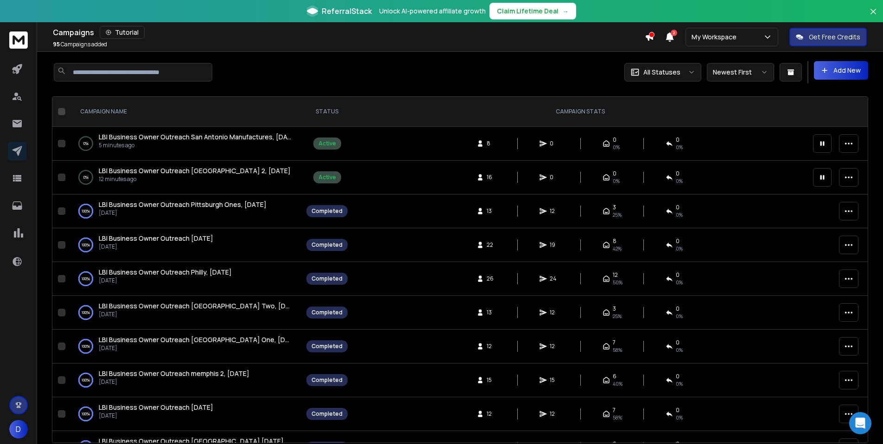
click at [832, 70] on button "Add New" at bounding box center [841, 70] width 54 height 19
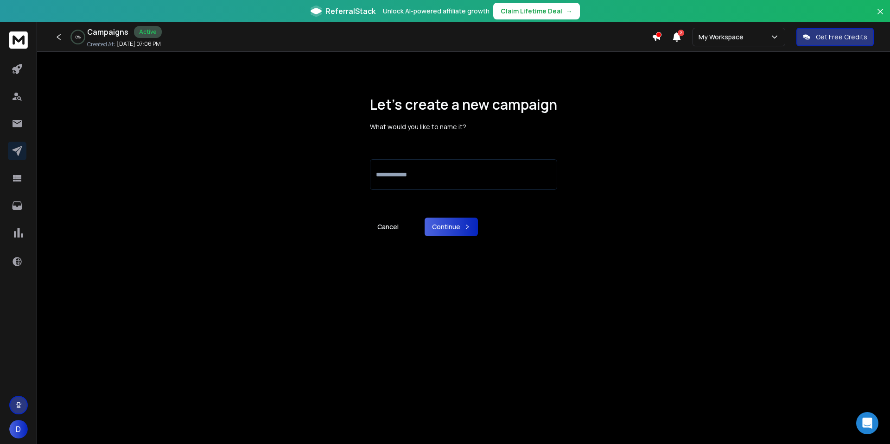
click at [434, 182] on input at bounding box center [463, 174] width 187 height 31
type input "**********"
click at [457, 228] on button "Continue" at bounding box center [451, 227] width 53 height 19
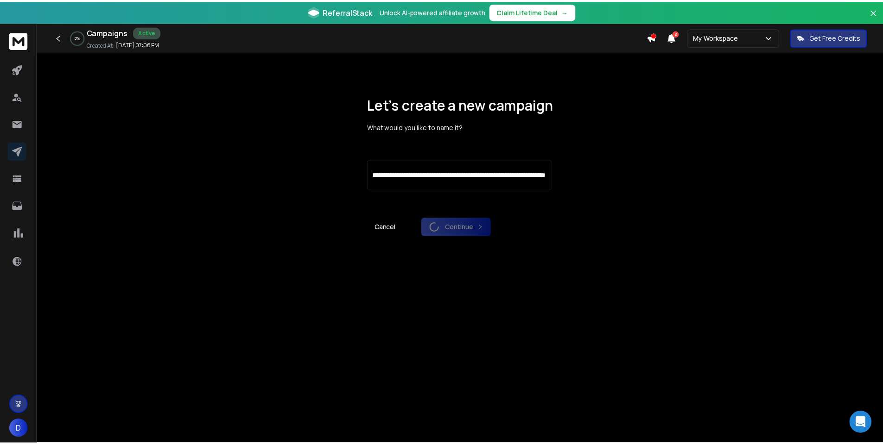
scroll to position [0, 0]
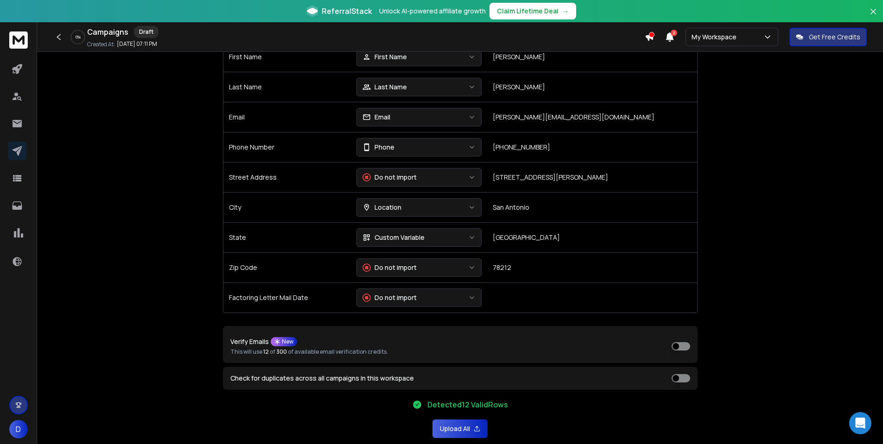
scroll to position [248, 0]
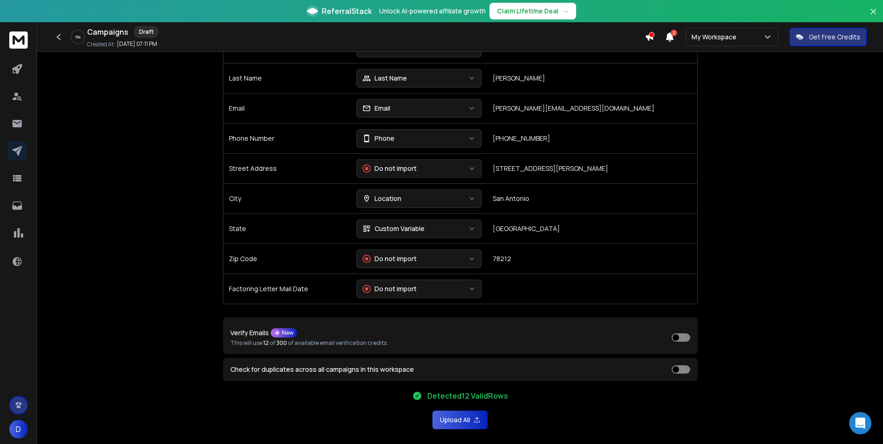
click at [468, 418] on button "Upload All" at bounding box center [459, 420] width 55 height 19
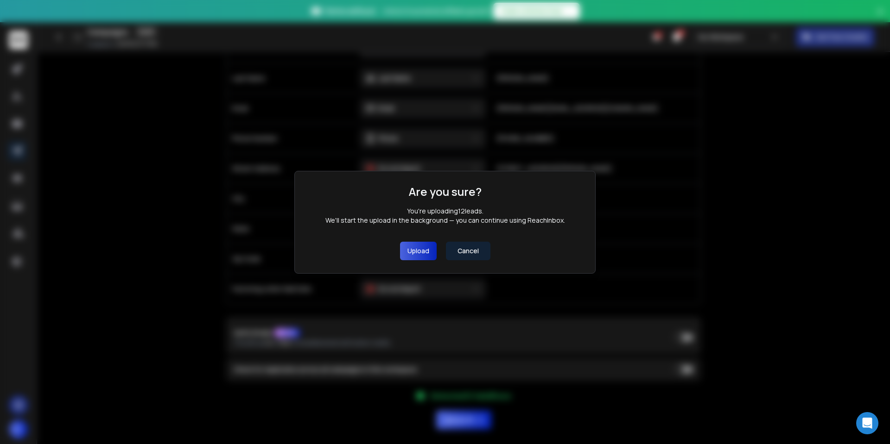
click at [423, 254] on button "Upload" at bounding box center [418, 251] width 37 height 19
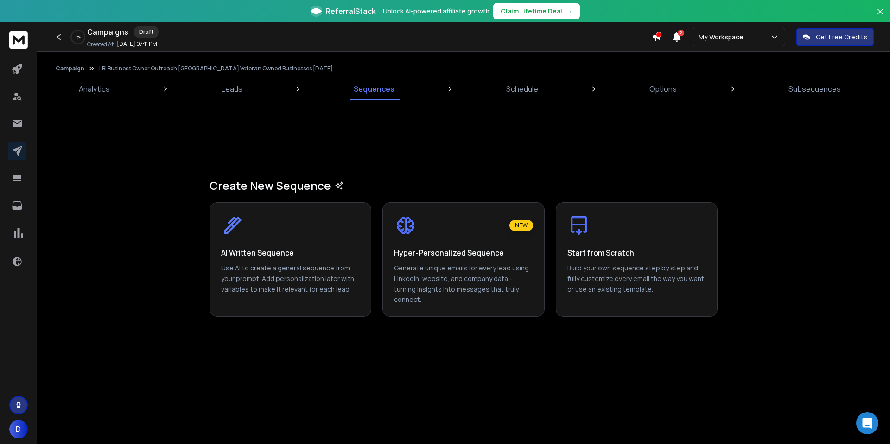
click at [659, 252] on div "Start from Scratch Build your own sequence step by step and fully customize eve…" at bounding box center [636, 260] width 161 height 114
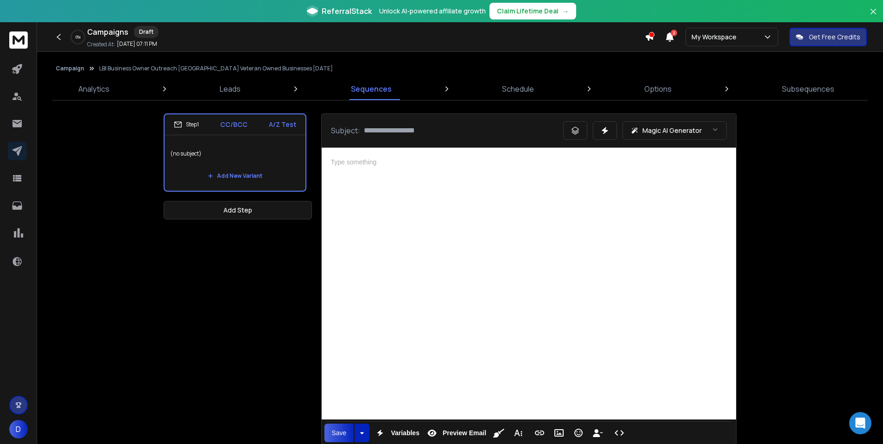
click at [419, 130] on input at bounding box center [459, 130] width 190 height 11
click at [602, 135] on button "button" at bounding box center [605, 130] width 24 height 19
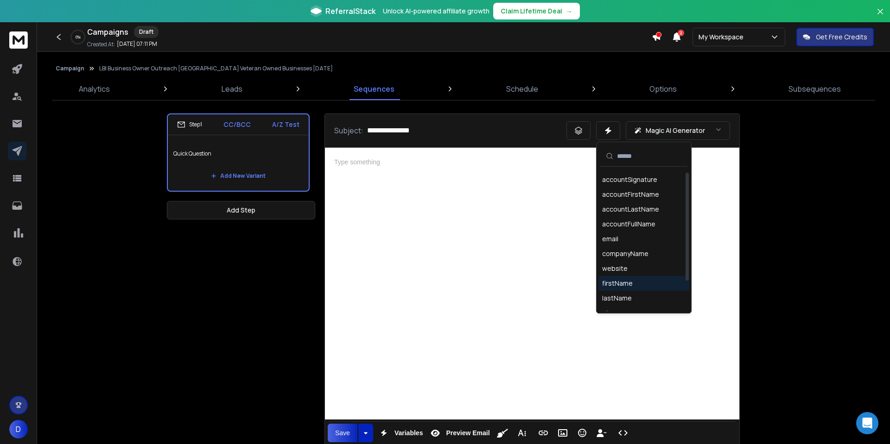
click at [624, 281] on div "firstName" at bounding box center [617, 283] width 31 height 9
type input "**********"
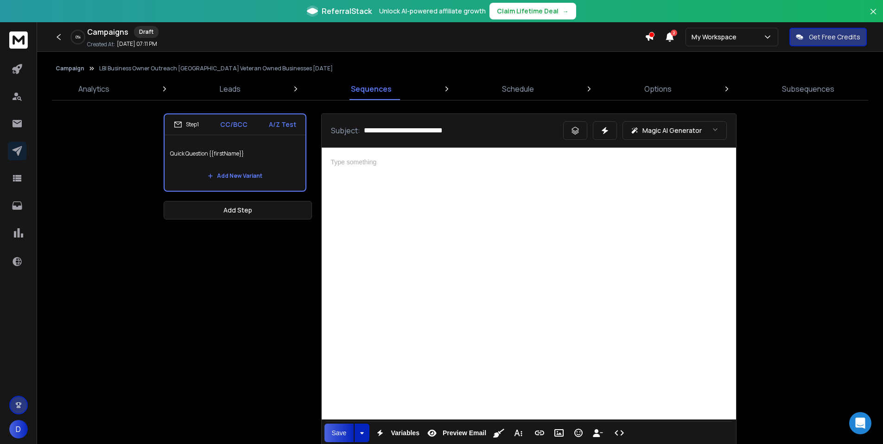
click at [333, 163] on div at bounding box center [529, 162] width 396 height 10
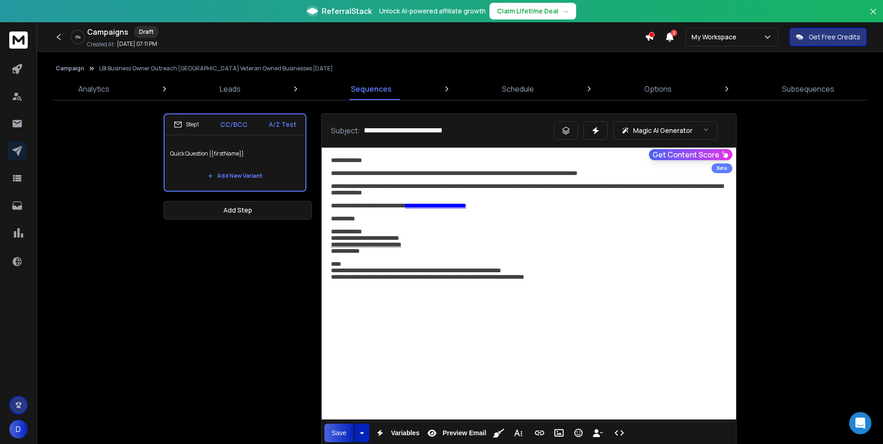
click at [373, 160] on p "**********" at bounding box center [529, 160] width 396 height 6
click at [403, 438] on div "Variables" at bounding box center [396, 433] width 50 height 15
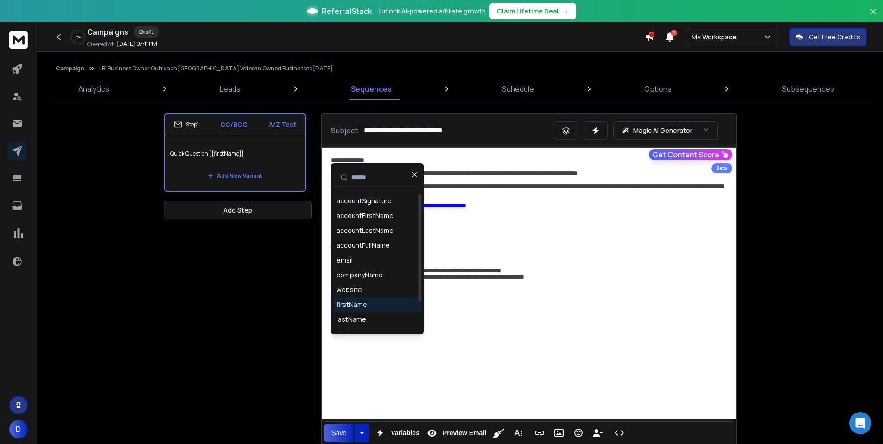
click at [357, 305] on div "firstName" at bounding box center [351, 304] width 31 height 9
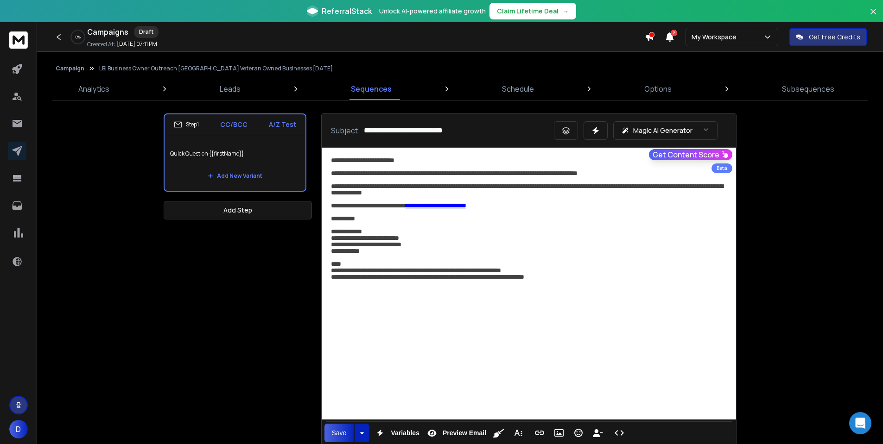
click at [549, 269] on p "**********" at bounding box center [529, 267] width 396 height 13
click at [539, 434] on icon "button" at bounding box center [539, 433] width 9 height 5
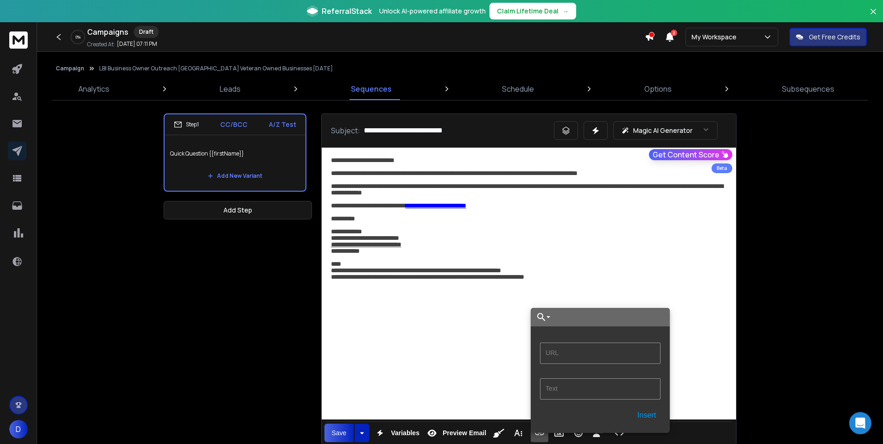
click at [556, 354] on label "URL" at bounding box center [552, 353] width 13 height 8
click at [556, 354] on input "URL" at bounding box center [600, 353] width 121 height 21
paste input "**********"
type input "**********"
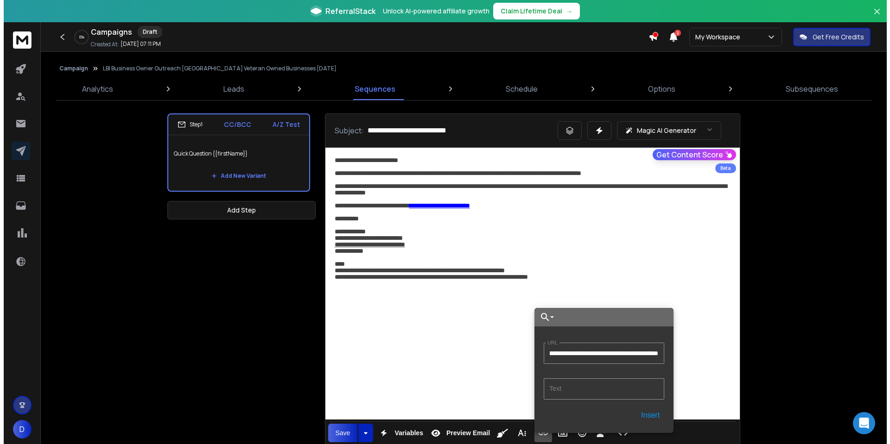
scroll to position [0, 0]
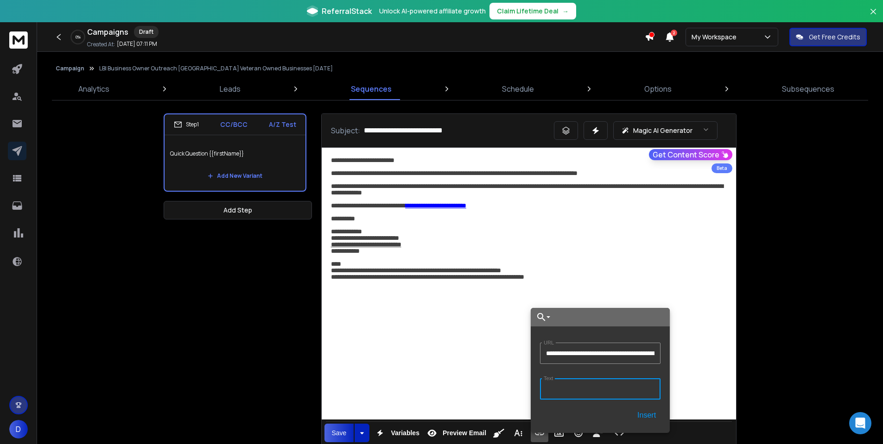
click at [600, 392] on input "Text" at bounding box center [600, 389] width 121 height 21
type input "**********"
click at [647, 412] on button "Insert" at bounding box center [647, 415] width 28 height 17
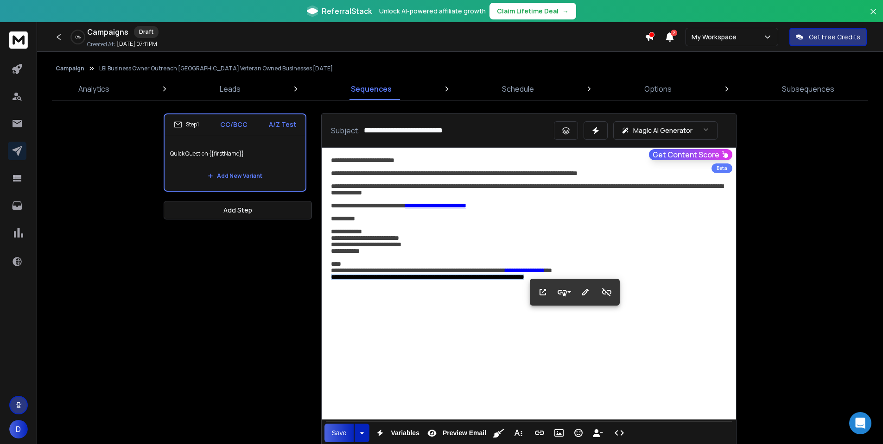
drag, startPoint x: 328, startPoint y: 278, endPoint x: 572, endPoint y: 277, distance: 244.3
click at [572, 277] on div "**********" at bounding box center [529, 281] width 414 height 266
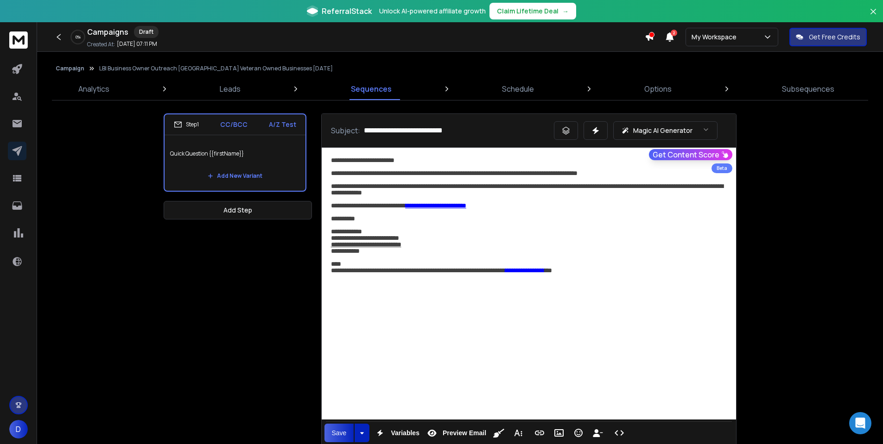
click at [591, 377] on div "**********" at bounding box center [529, 281] width 414 height 266
click at [467, 430] on span "Preview Email" at bounding box center [464, 434] width 47 height 8
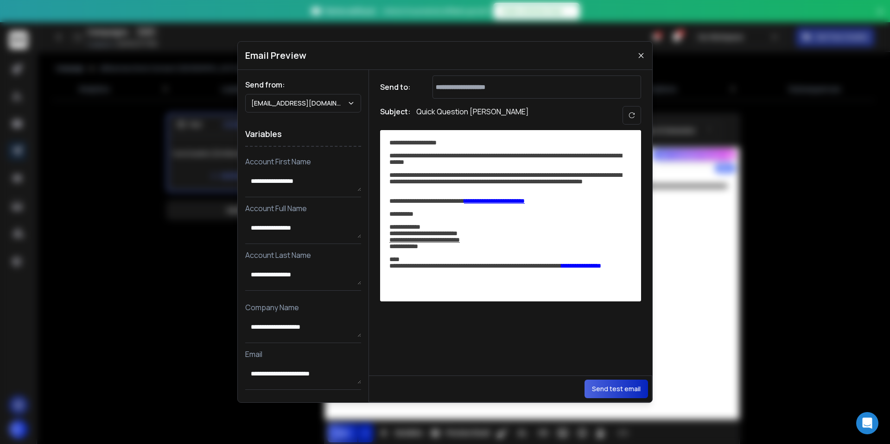
click at [642, 54] on icon at bounding box center [641, 55] width 5 height 5
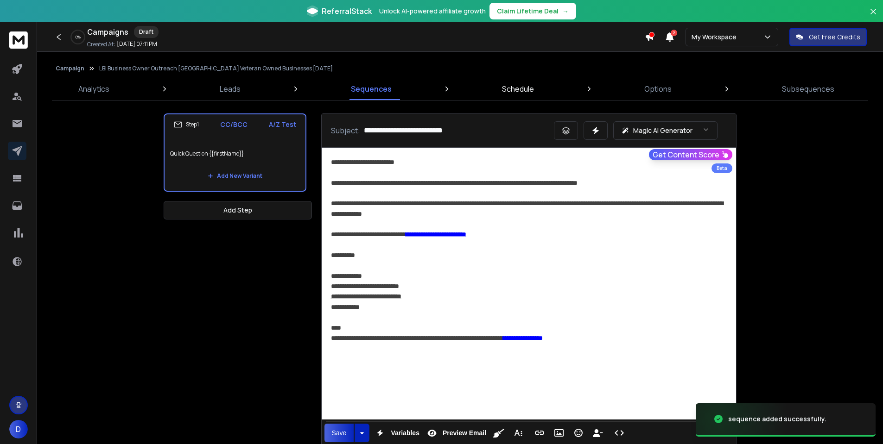
click at [524, 87] on p "Schedule" at bounding box center [518, 88] width 32 height 11
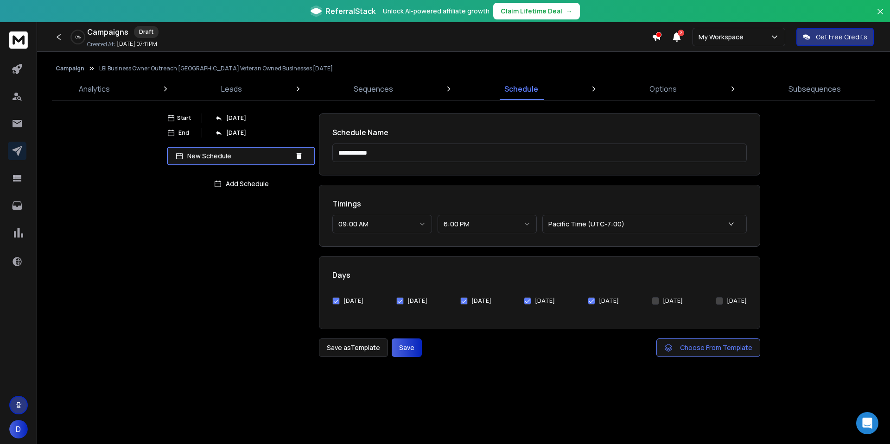
click at [246, 115] on p "Tue Oct 14 2025" at bounding box center [236, 117] width 20 height 7
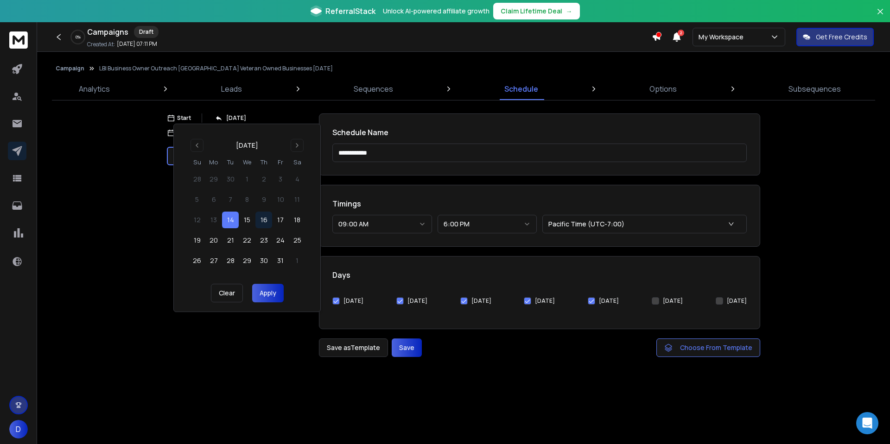
click at [266, 217] on button "16" at bounding box center [263, 220] width 17 height 17
click at [272, 296] on button "Apply" at bounding box center [268, 293] width 32 height 19
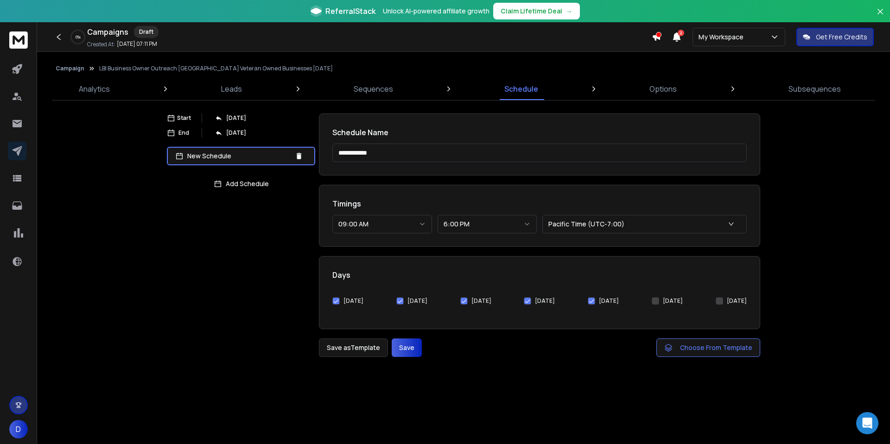
click at [246, 133] on p "Wed Oct 14 2026" at bounding box center [236, 132] width 20 height 7
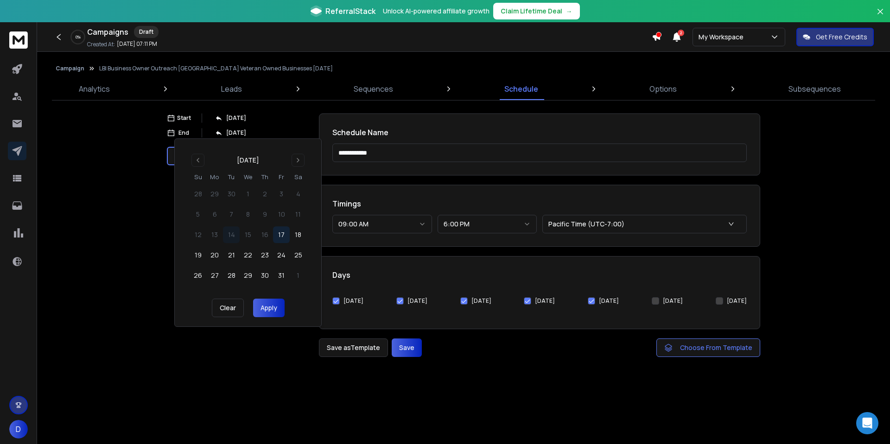
click at [282, 234] on button "17" at bounding box center [281, 235] width 17 height 17
click at [271, 308] on button "Apply" at bounding box center [269, 308] width 32 height 19
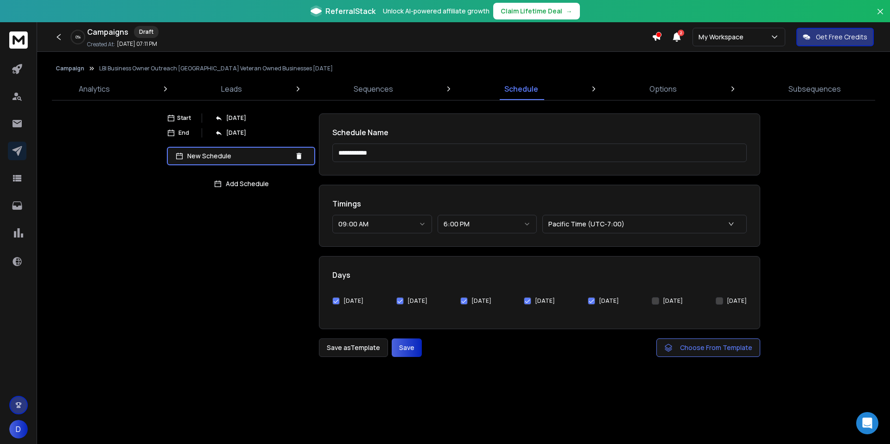
click at [422, 223] on icon "button" at bounding box center [422, 224] width 7 height 7
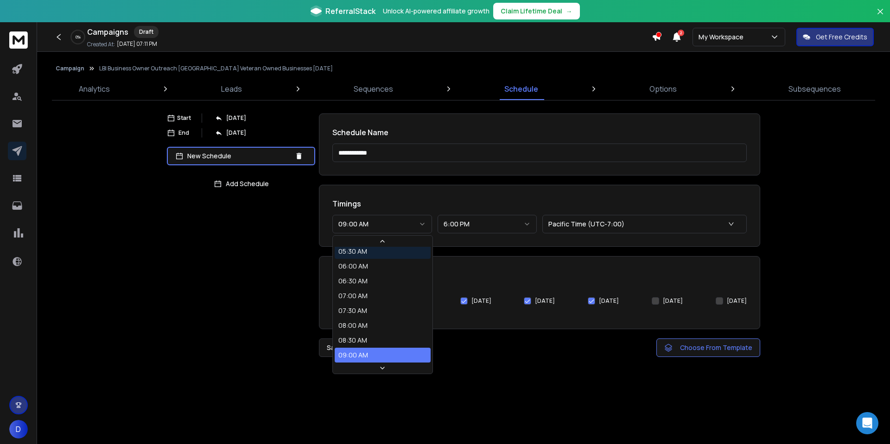
scroll to position [153, 0]
select select "********"
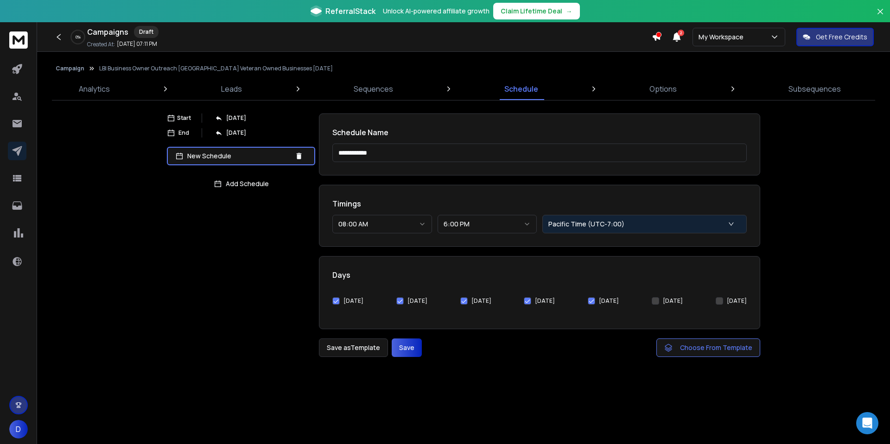
click at [732, 221] on icon "button" at bounding box center [731, 224] width 19 height 6
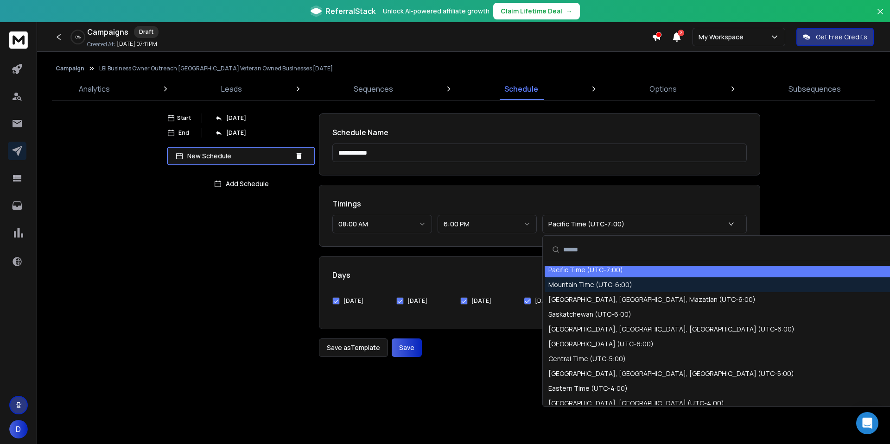
scroll to position [111, 0]
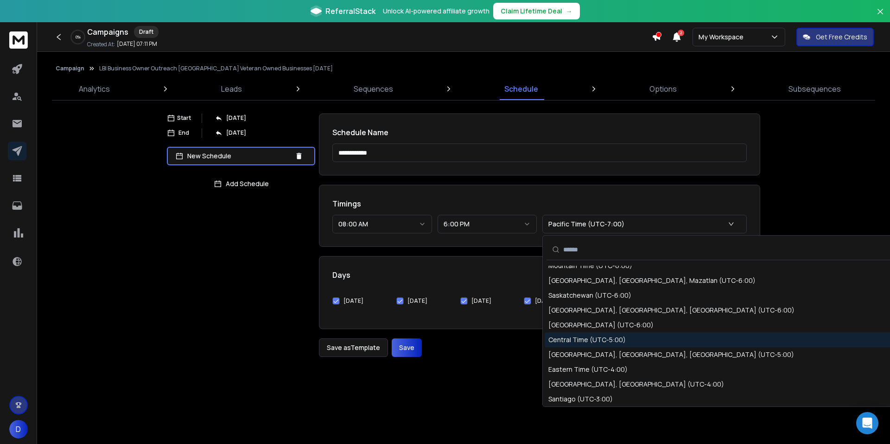
click at [614, 341] on div "Central Time (UTC-5:00)" at bounding box center [586, 340] width 77 height 9
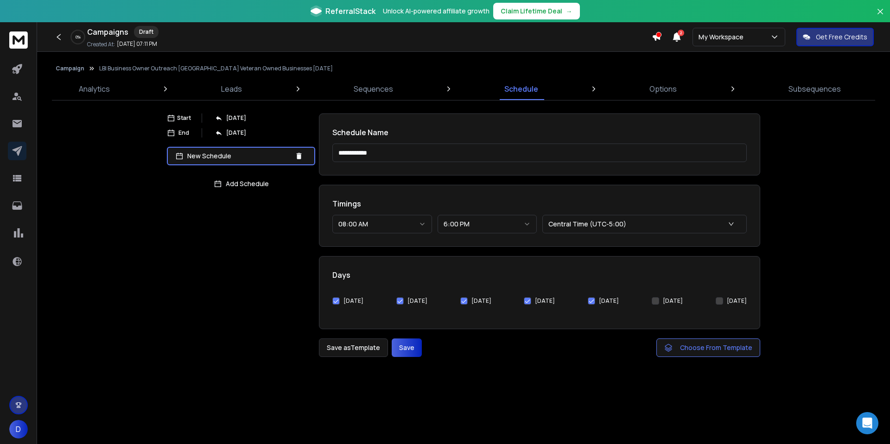
click at [406, 345] on button "Save" at bounding box center [407, 348] width 30 height 19
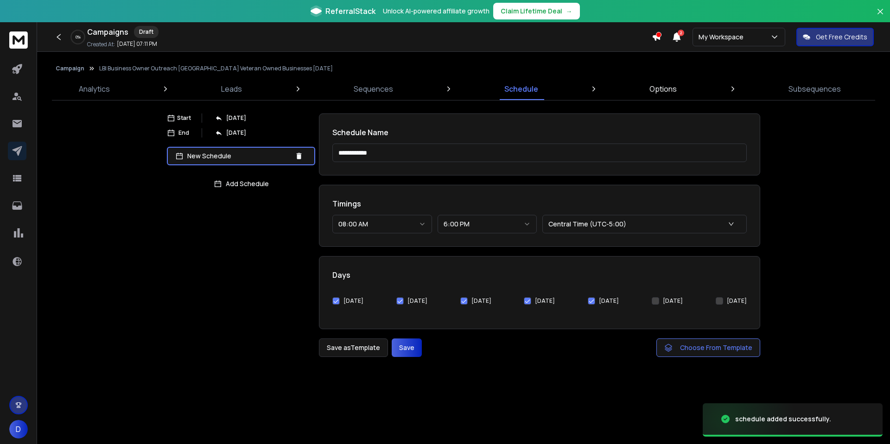
click at [665, 86] on p "Options" at bounding box center [662, 88] width 27 height 11
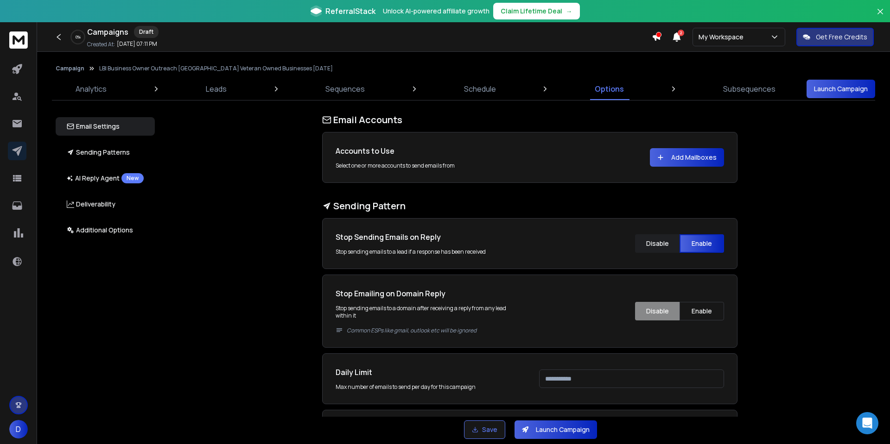
click at [675, 159] on button "Add Mailboxes" at bounding box center [687, 157] width 74 height 19
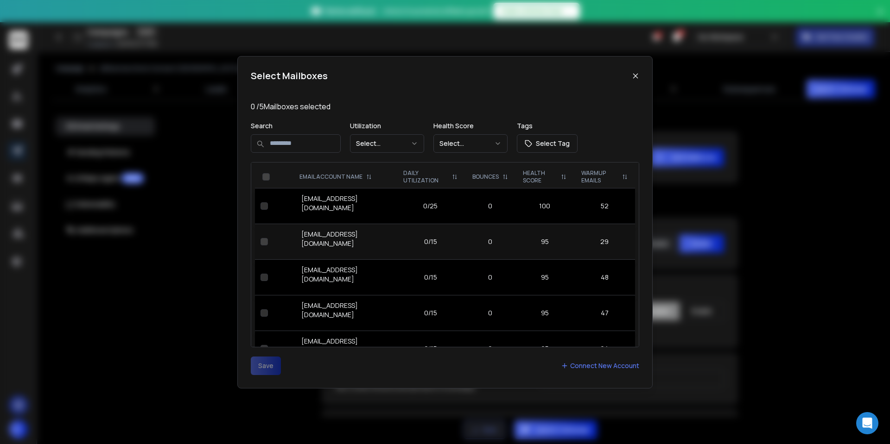
click at [264, 238] on button "button" at bounding box center [263, 241] width 7 height 7
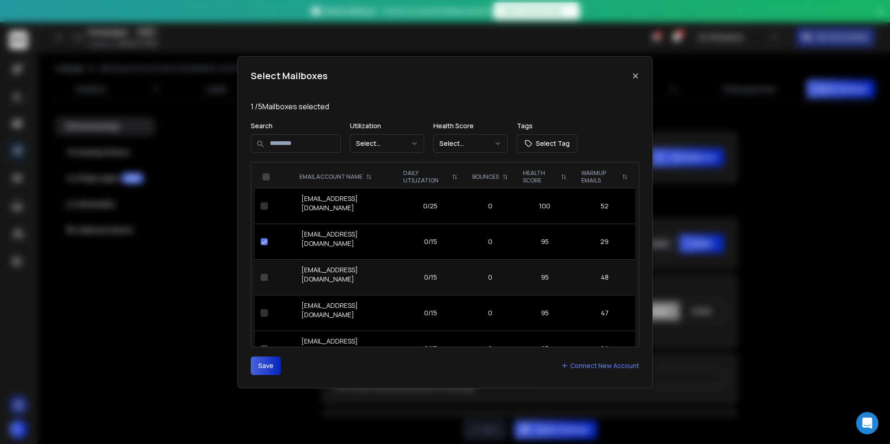
click at [263, 274] on button "button" at bounding box center [263, 277] width 7 height 7
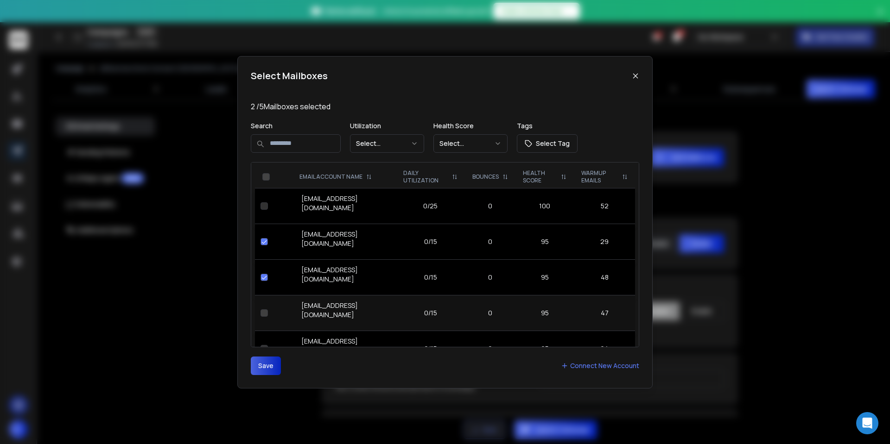
click at [264, 310] on button "button" at bounding box center [263, 313] width 7 height 7
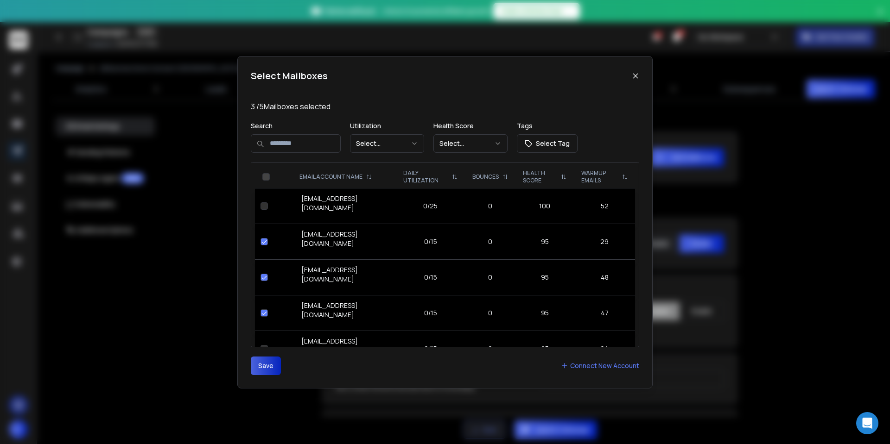
click at [265, 365] on button "Save" at bounding box center [266, 366] width 30 height 19
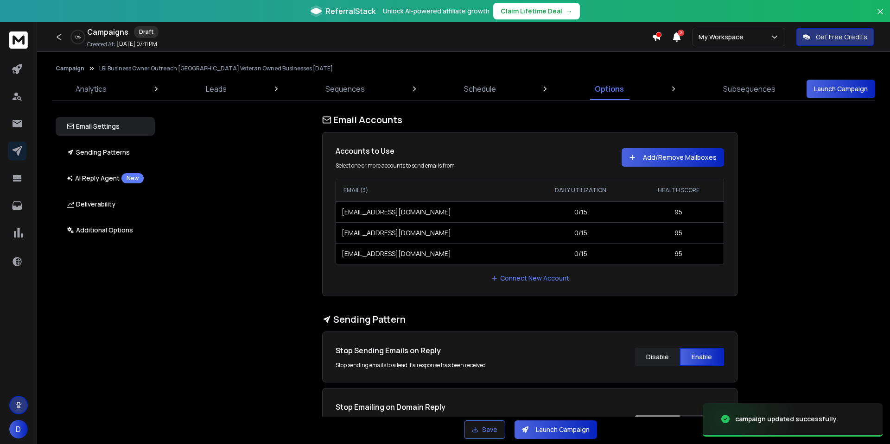
click at [576, 432] on button "Launch Campaign" at bounding box center [555, 430] width 82 height 19
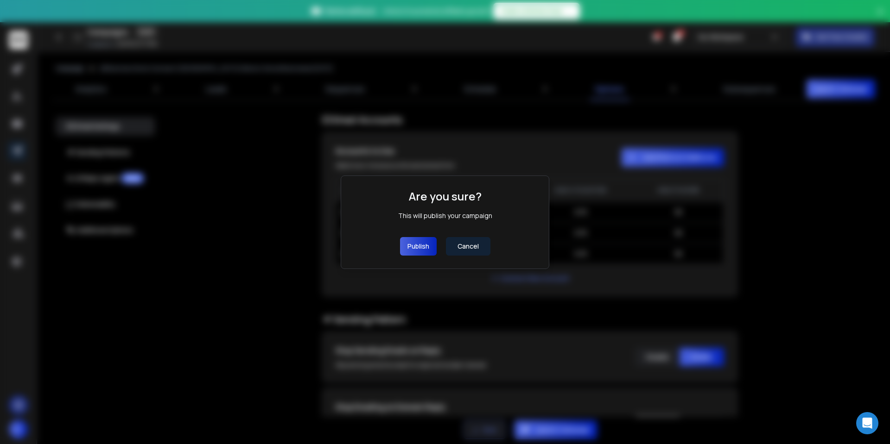
click at [408, 245] on button "Publish" at bounding box center [418, 246] width 37 height 19
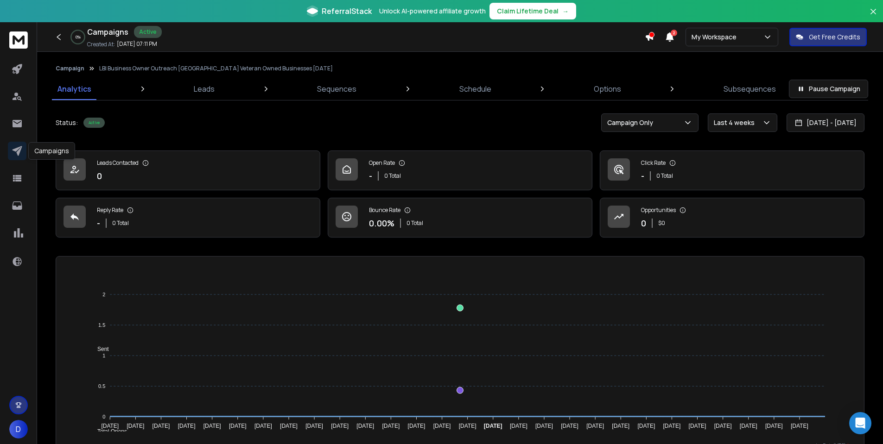
click at [14, 150] on icon at bounding box center [17, 151] width 10 height 10
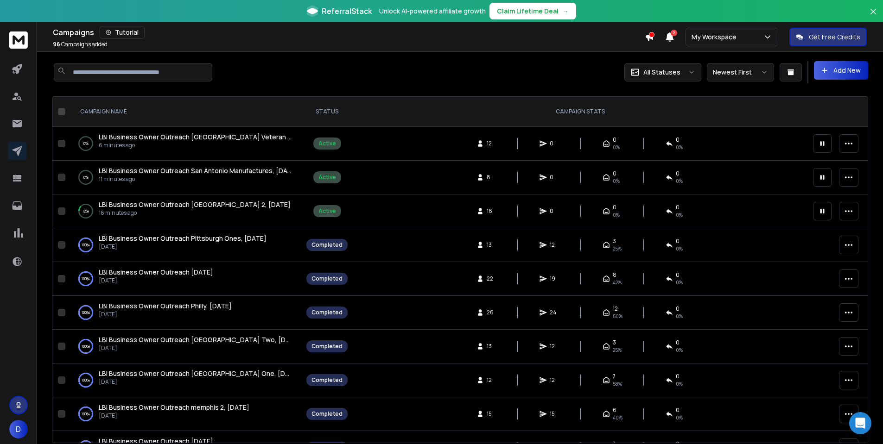
click at [835, 68] on button "Add New" at bounding box center [841, 70] width 54 height 19
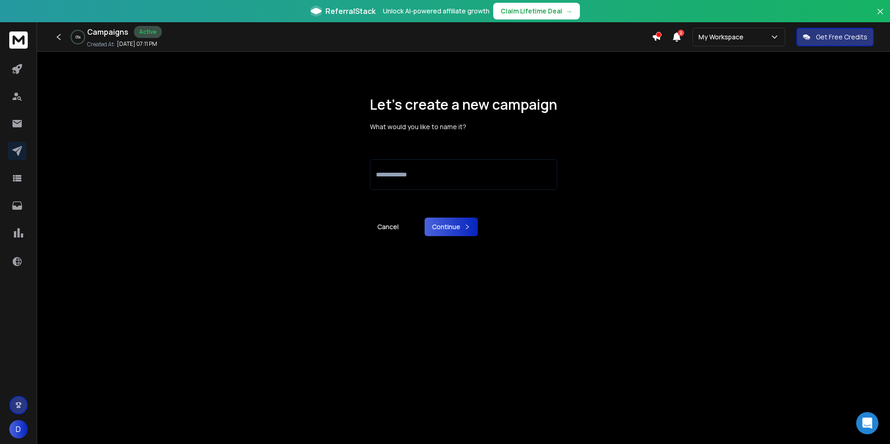
click at [446, 180] on input at bounding box center [463, 174] width 187 height 31
type input "**********"
click at [450, 227] on button "Continue" at bounding box center [451, 227] width 53 height 19
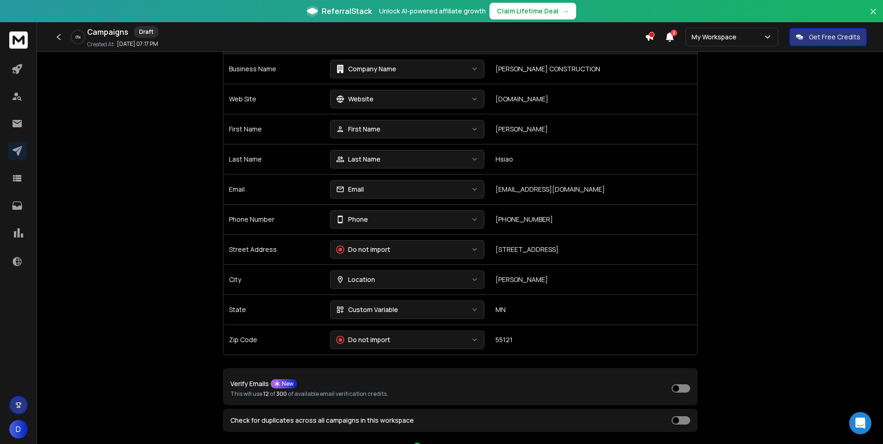
scroll to position [218, 0]
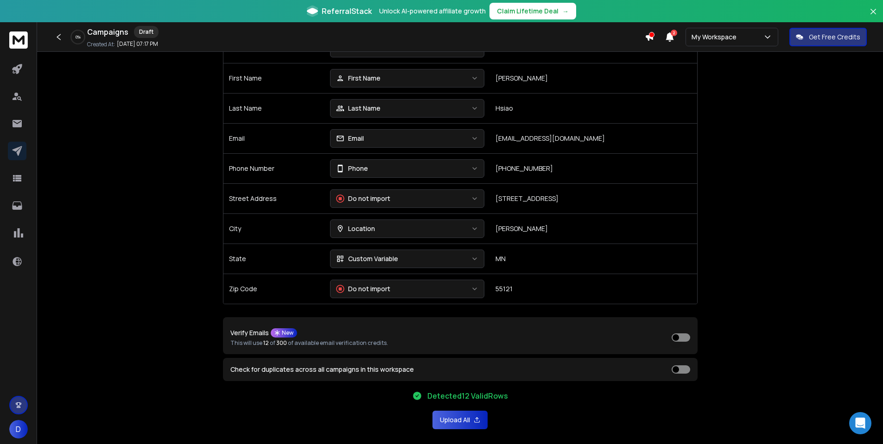
click at [448, 421] on button "Upload All" at bounding box center [459, 420] width 55 height 19
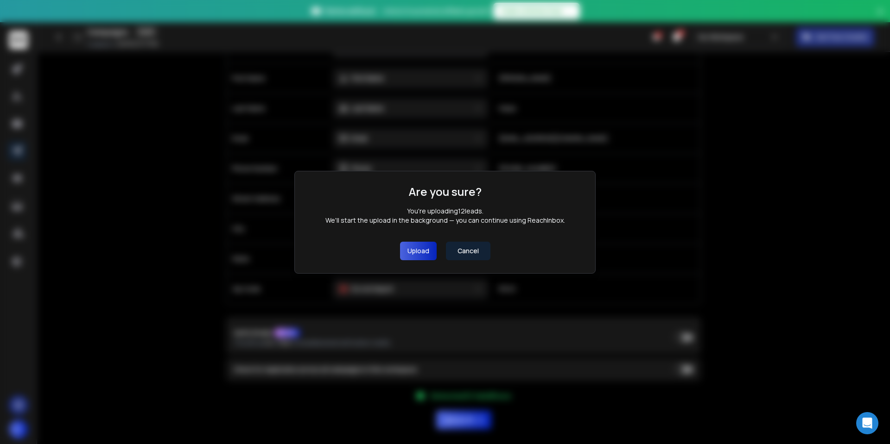
click at [411, 249] on button "Upload" at bounding box center [418, 251] width 37 height 19
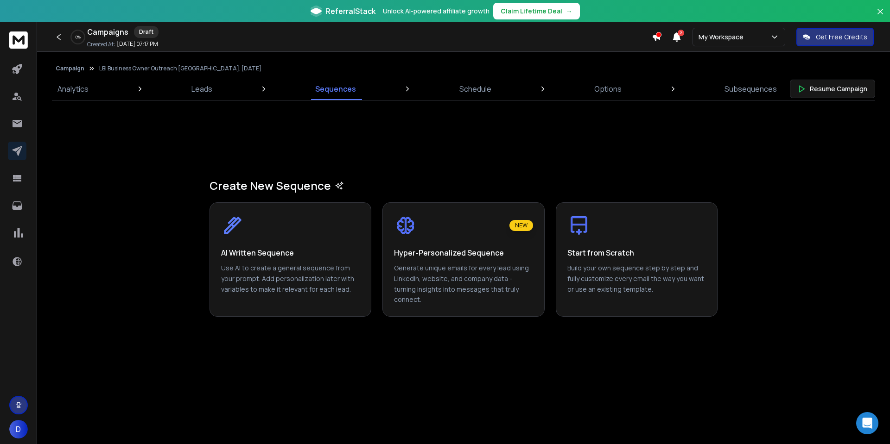
click at [615, 240] on div "Start from Scratch Build your own sequence step by step and fully customize eve…" at bounding box center [636, 260] width 161 height 114
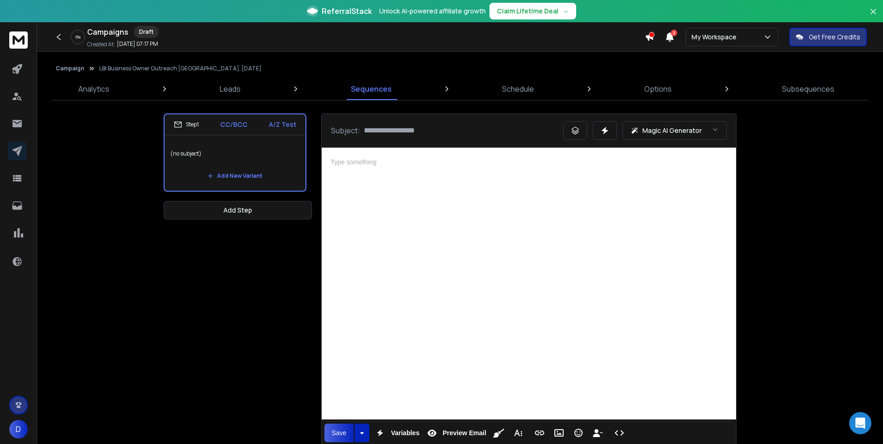
click at [393, 129] on input at bounding box center [459, 130] width 190 height 11
click at [604, 129] on icon "button" at bounding box center [605, 130] width 6 height 7
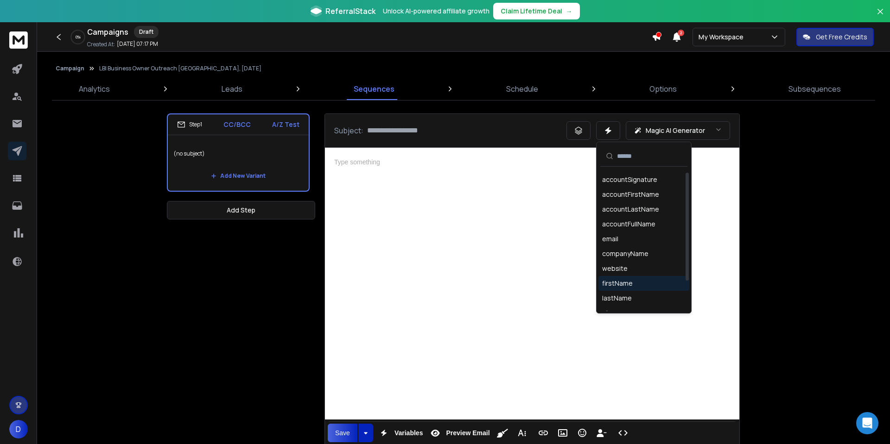
click at [627, 285] on div "firstName" at bounding box center [617, 283] width 31 height 9
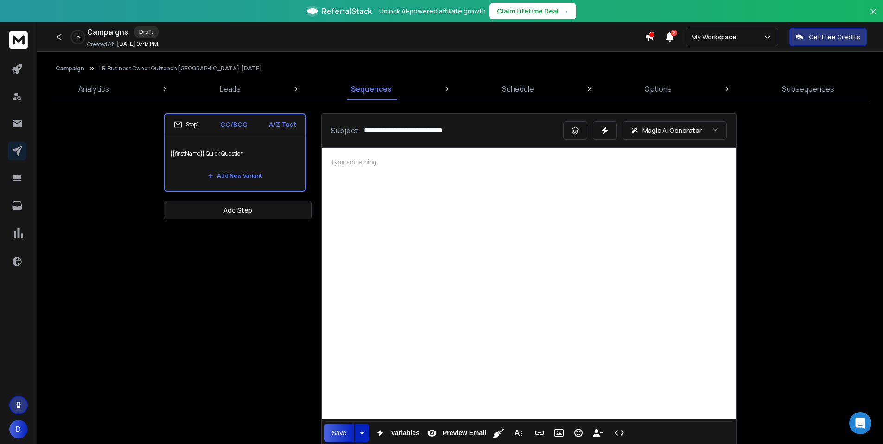
type input "**********"
click at [332, 161] on div at bounding box center [529, 162] width 396 height 10
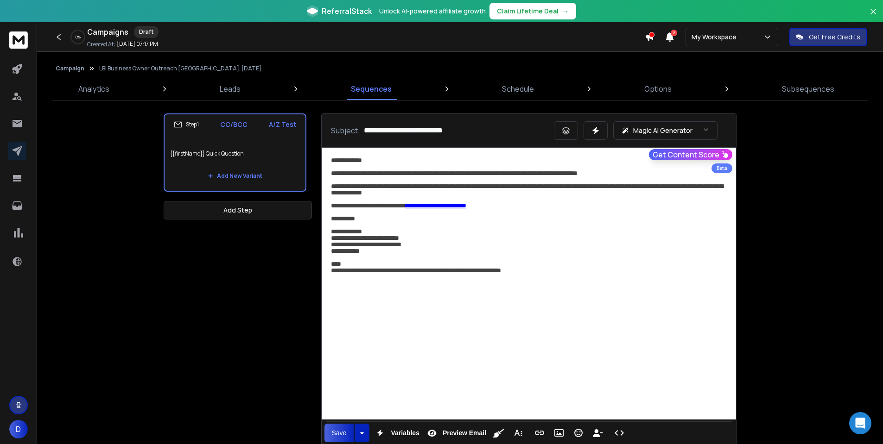
click at [372, 161] on p "**********" at bounding box center [529, 160] width 396 height 6
click at [403, 435] on span "Variables" at bounding box center [405, 434] width 32 height 8
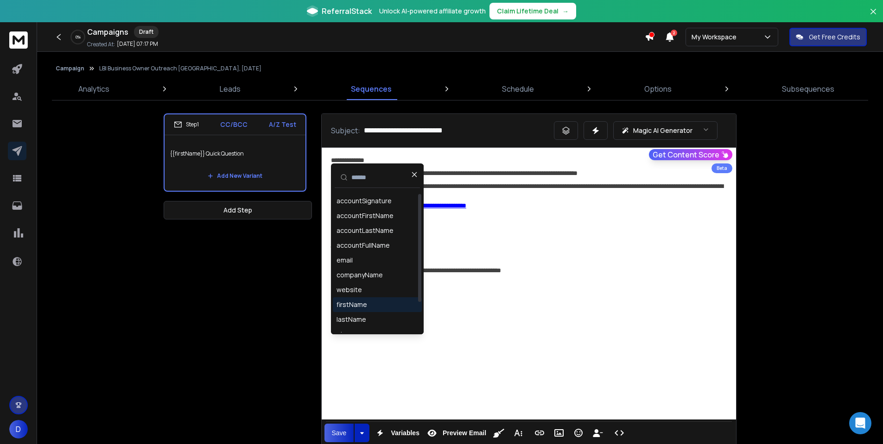
click at [356, 306] on div "firstName" at bounding box center [351, 304] width 31 height 9
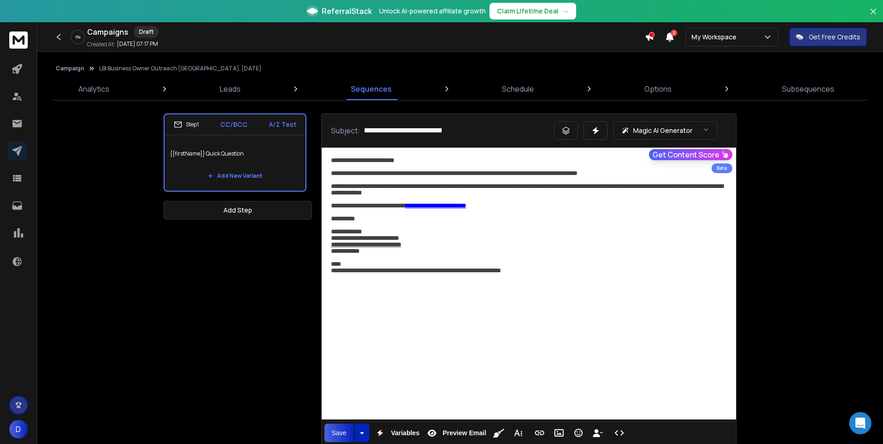
click at [554, 271] on p "**********" at bounding box center [529, 267] width 396 height 13
click at [542, 433] on icon "button" at bounding box center [539, 433] width 11 height 11
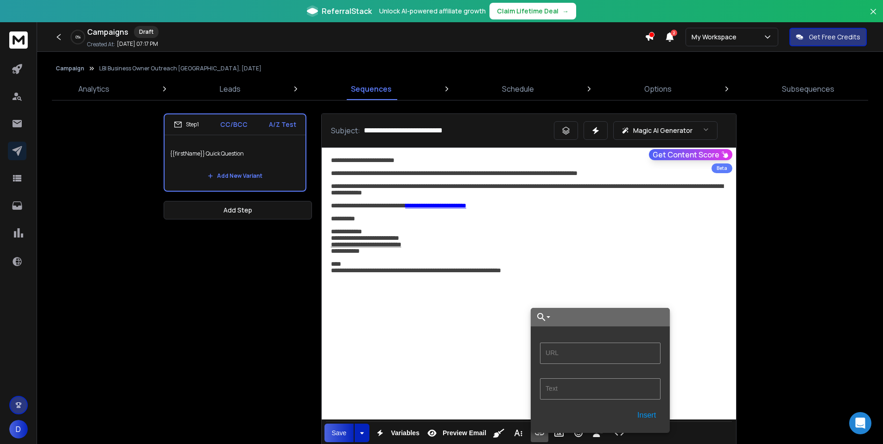
click at [549, 351] on label "URL" at bounding box center [552, 353] width 13 height 8
click at [549, 351] on input "URL" at bounding box center [600, 353] width 121 height 21
paste input "**********"
type input "**********"
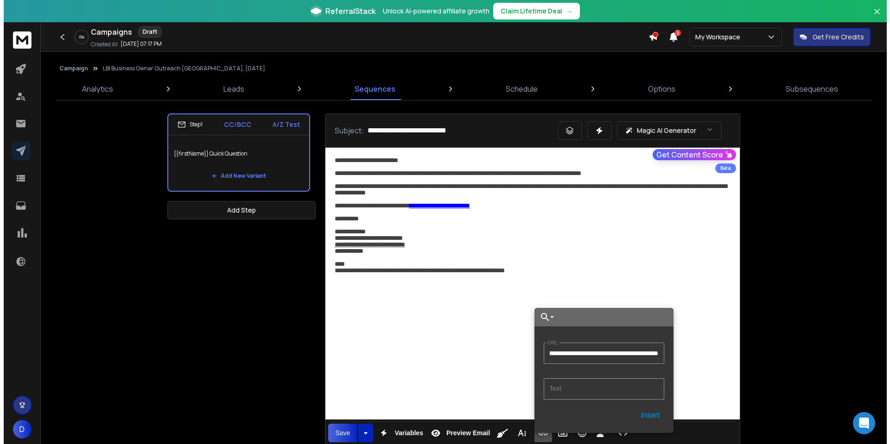
scroll to position [0, 0]
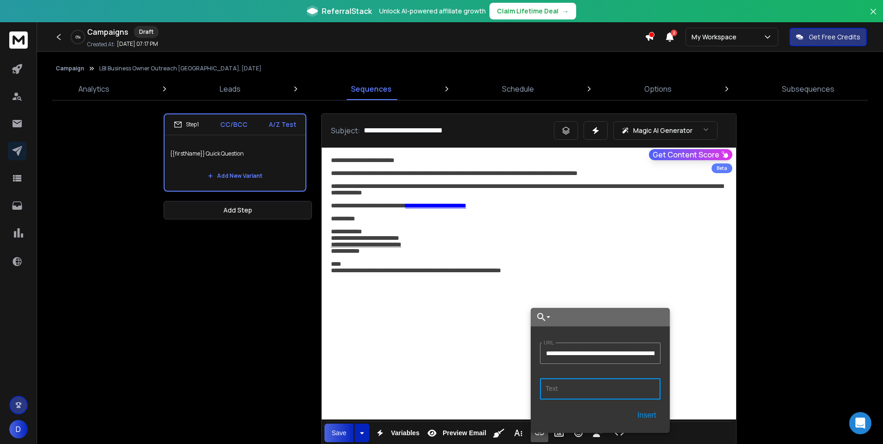
click at [582, 392] on input "Text" at bounding box center [600, 389] width 121 height 21
type input "**********"
click at [650, 413] on button "Insert" at bounding box center [647, 415] width 28 height 17
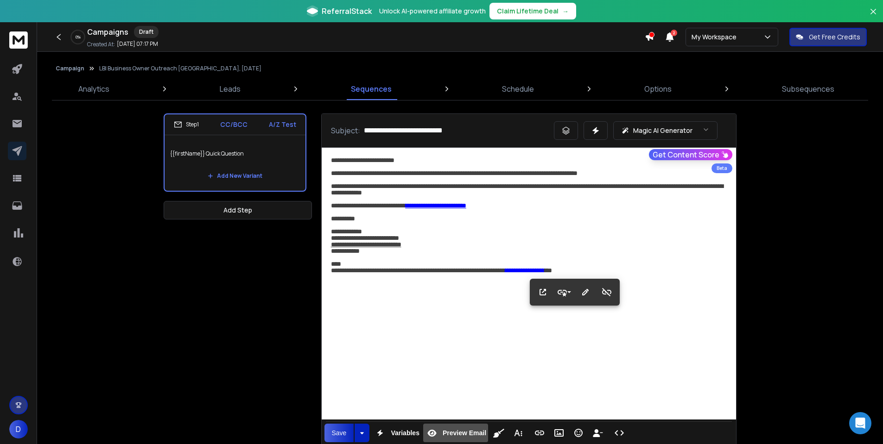
click at [464, 430] on span "Preview Email" at bounding box center [464, 434] width 47 height 8
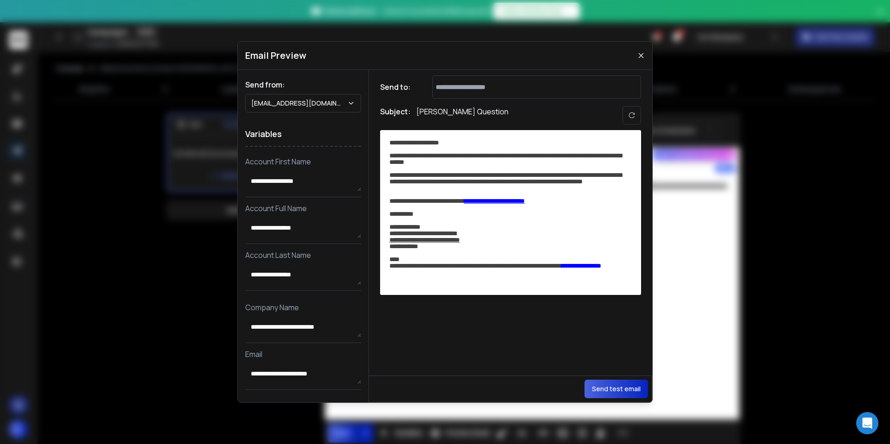
click at [641, 57] on icon at bounding box center [640, 55] width 7 height 7
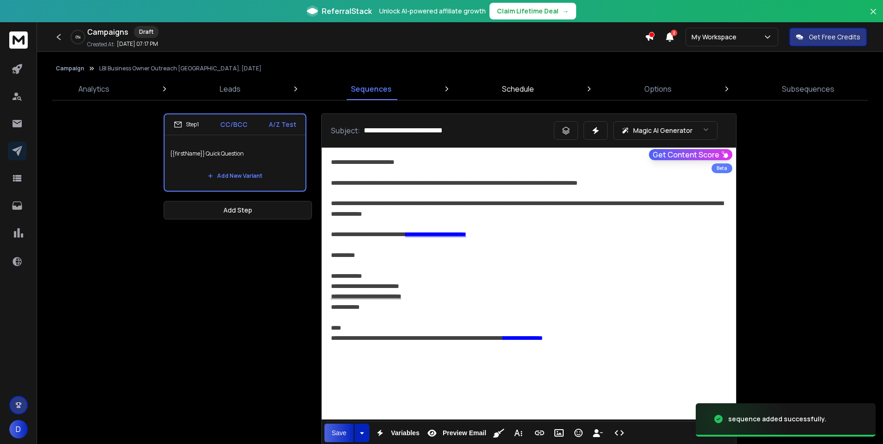
click at [520, 87] on p "Schedule" at bounding box center [518, 88] width 32 height 11
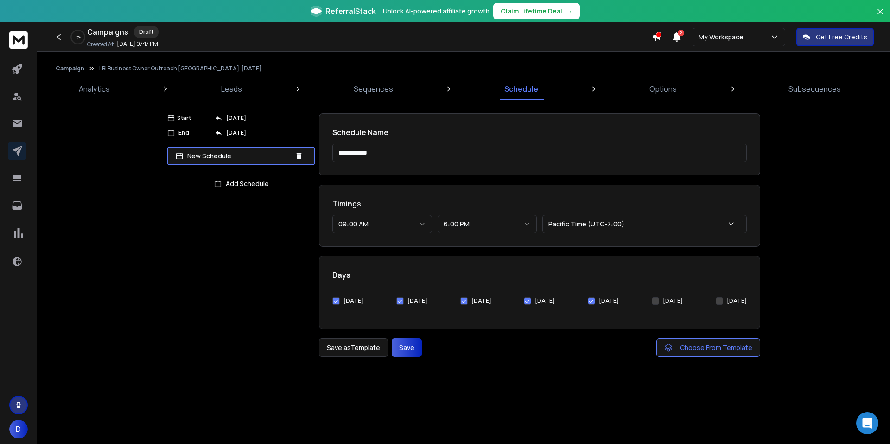
click at [246, 117] on p "[DATE]" at bounding box center [236, 117] width 20 height 7
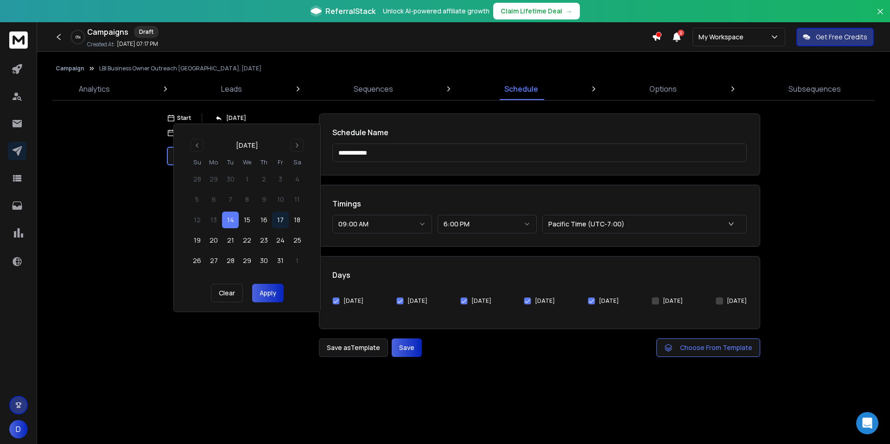
click at [280, 218] on button "17" at bounding box center [280, 220] width 17 height 17
click at [272, 293] on button "Apply" at bounding box center [268, 293] width 32 height 19
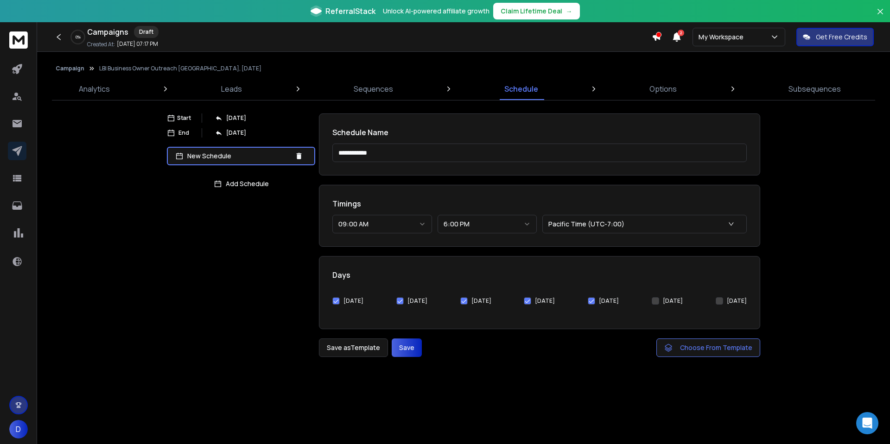
click at [246, 131] on p "[DATE]" at bounding box center [236, 132] width 20 height 7
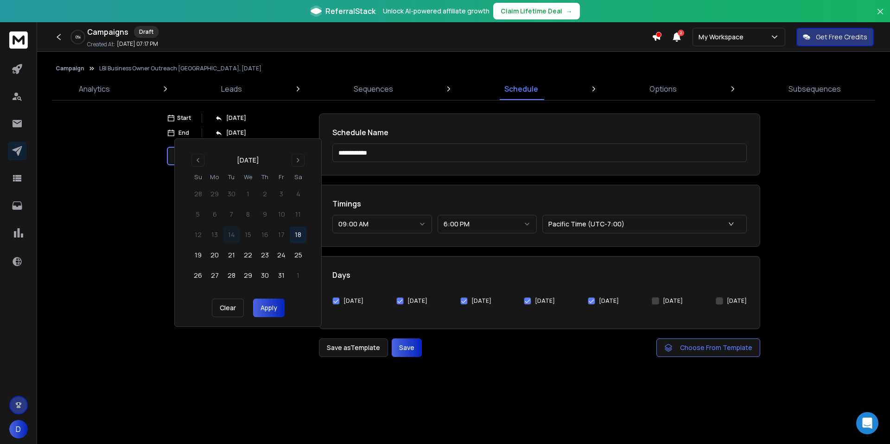
click at [297, 235] on button "18" at bounding box center [298, 235] width 17 height 17
click at [270, 310] on button "Apply" at bounding box center [269, 308] width 32 height 19
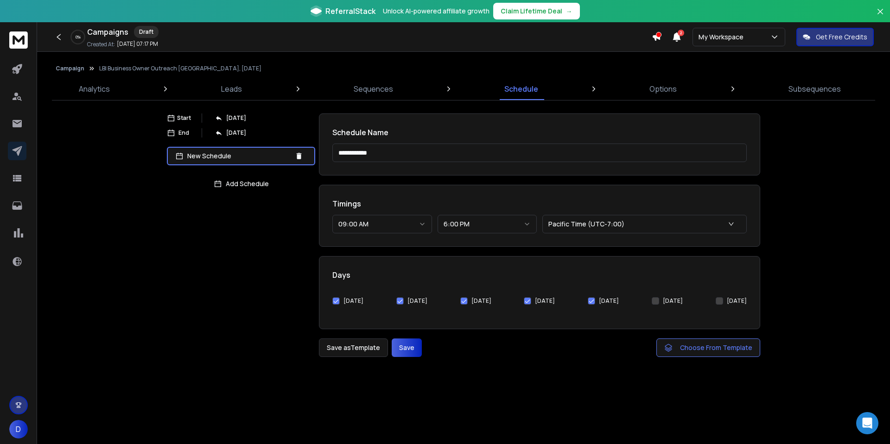
click at [423, 222] on icon "button" at bounding box center [422, 224] width 7 height 7
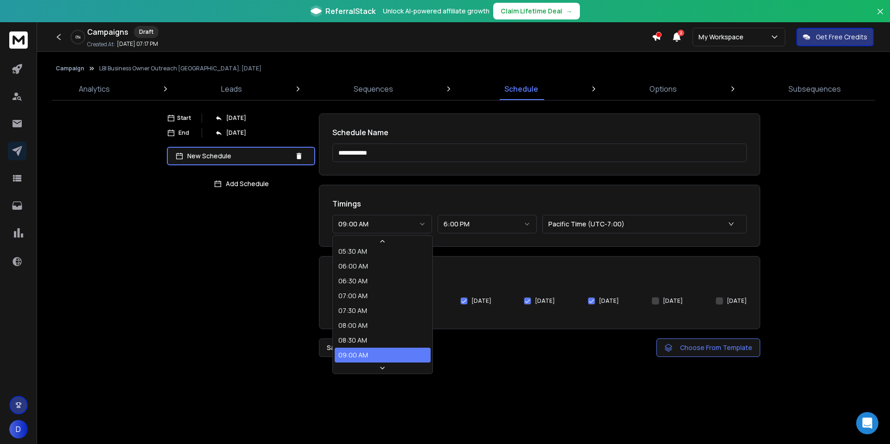
scroll to position [153, 0]
select select "********"
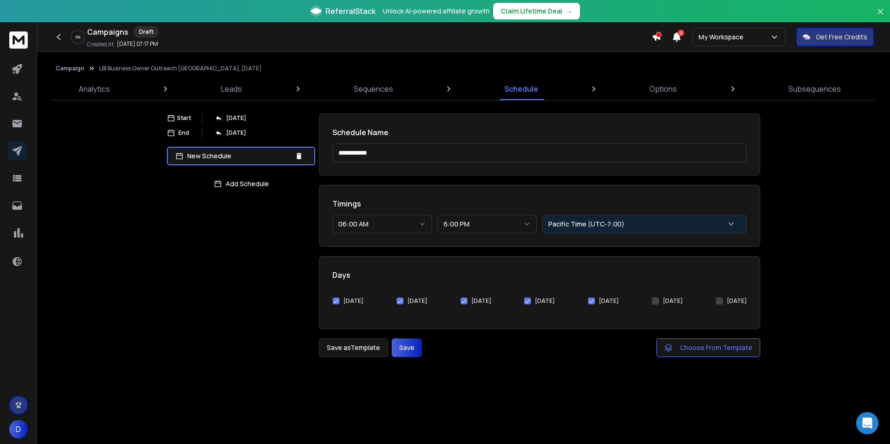
click at [731, 220] on button "Pacific Time (UTC-7:00)" at bounding box center [644, 224] width 204 height 19
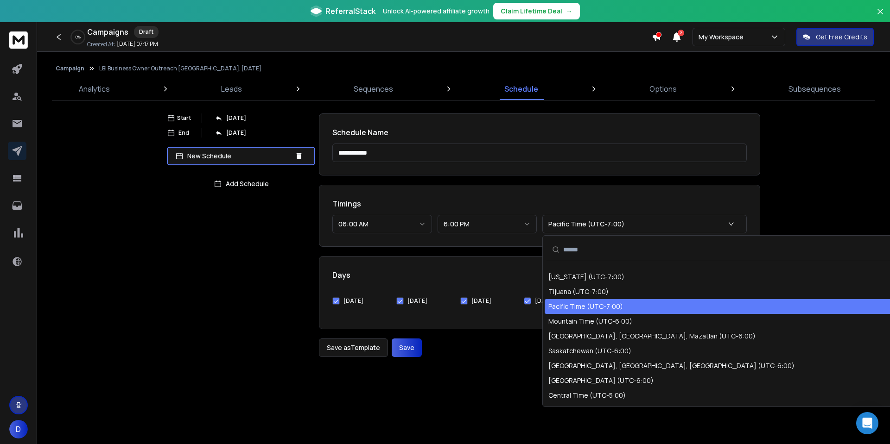
scroll to position [111, 0]
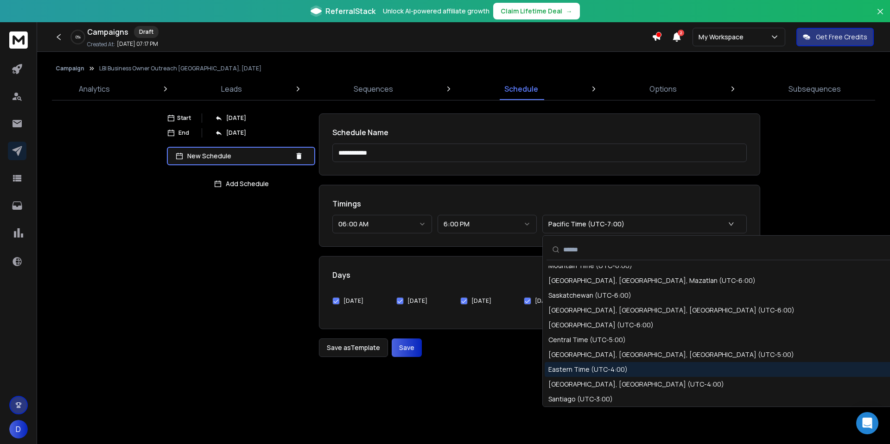
click at [618, 367] on div "Eastern Time (UTC-4:00)" at bounding box center [587, 369] width 79 height 9
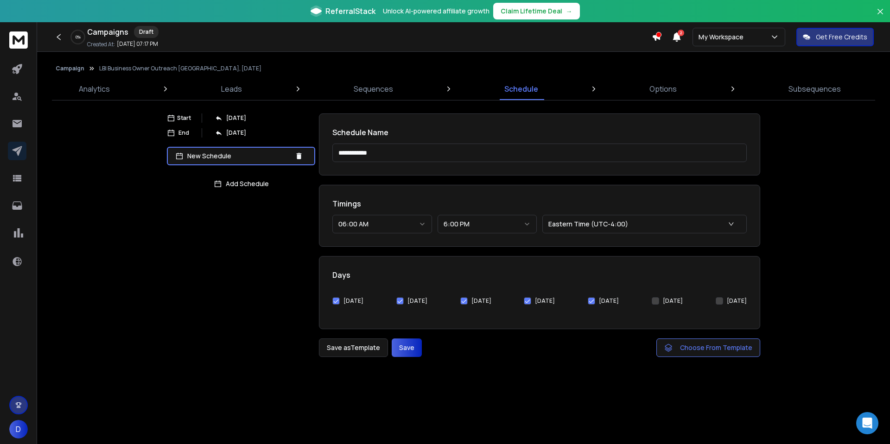
click at [653, 302] on button "[DATE]" at bounding box center [655, 301] width 7 height 7
click at [404, 349] on button "Save" at bounding box center [407, 348] width 30 height 19
click at [668, 87] on p "Options" at bounding box center [662, 88] width 27 height 11
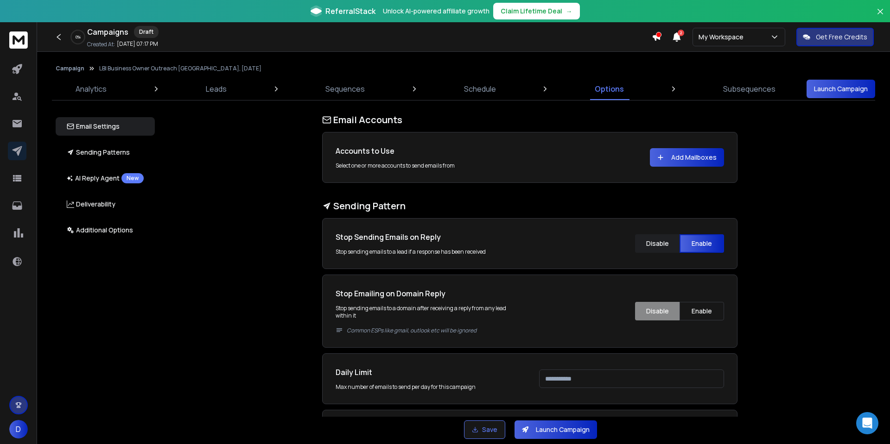
click at [685, 155] on button "Add Mailboxes" at bounding box center [687, 157] width 74 height 19
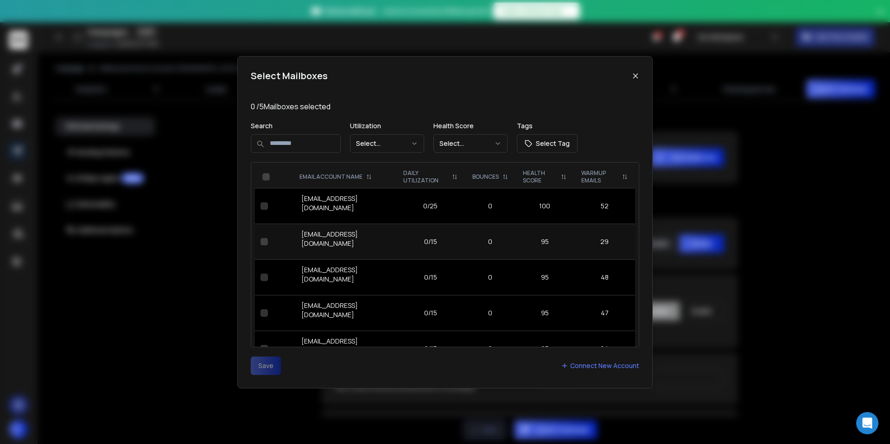
click at [263, 238] on button "button" at bounding box center [263, 241] width 7 height 7
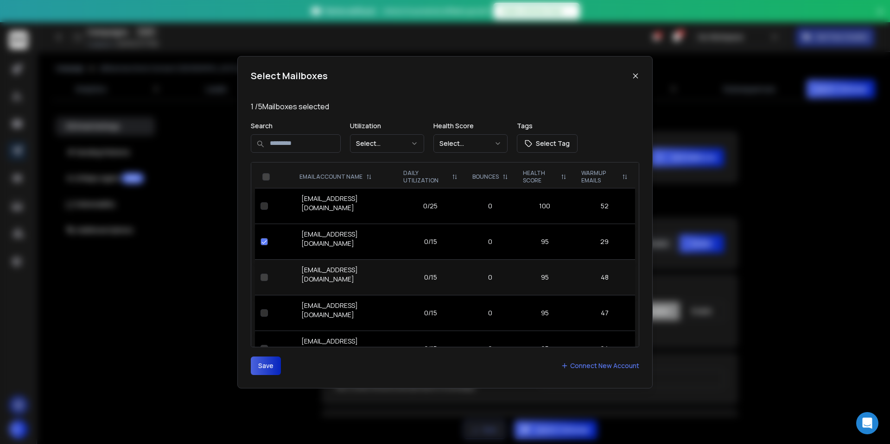
click at [262, 274] on button "button" at bounding box center [263, 277] width 7 height 7
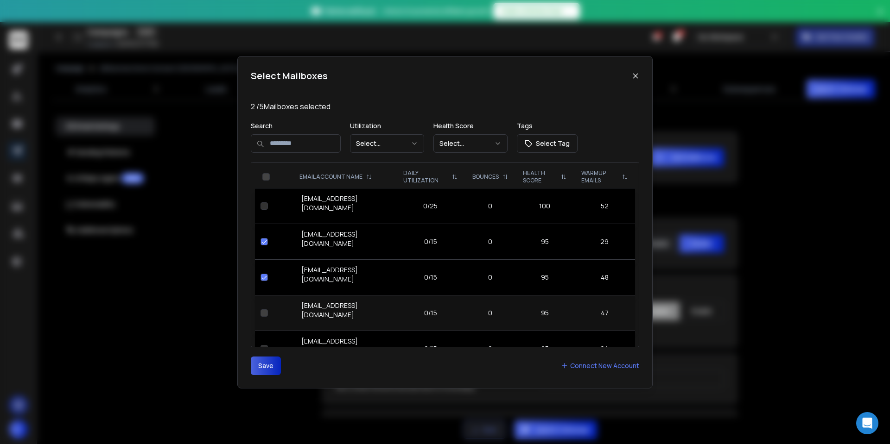
click at [263, 300] on td at bounding box center [273, 314] width 37 height 36
click at [266, 310] on button "button" at bounding box center [263, 313] width 7 height 7
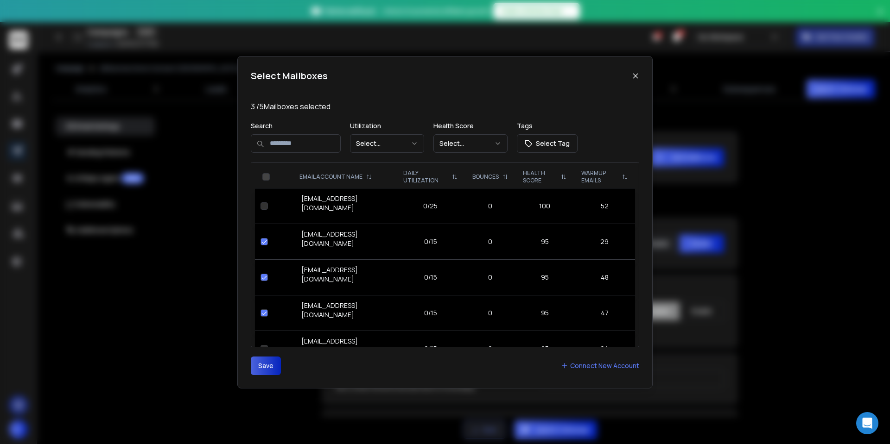
click at [260, 363] on button "Save" at bounding box center [266, 366] width 30 height 19
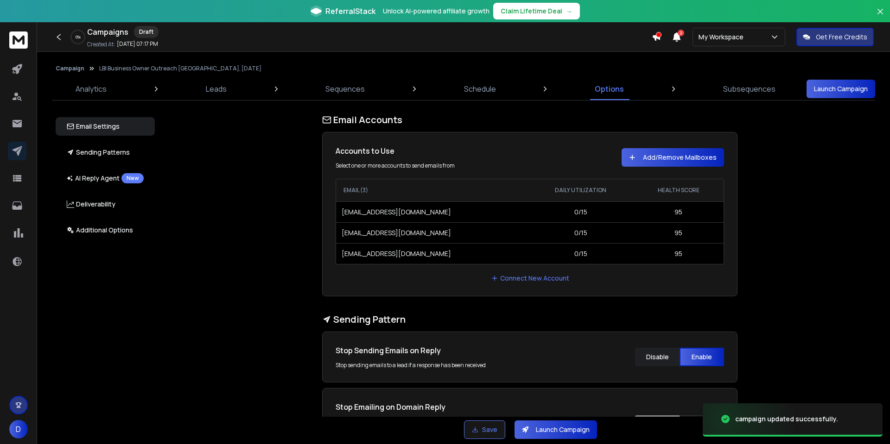
click at [575, 430] on button "Launch Campaign" at bounding box center [555, 430] width 82 height 19
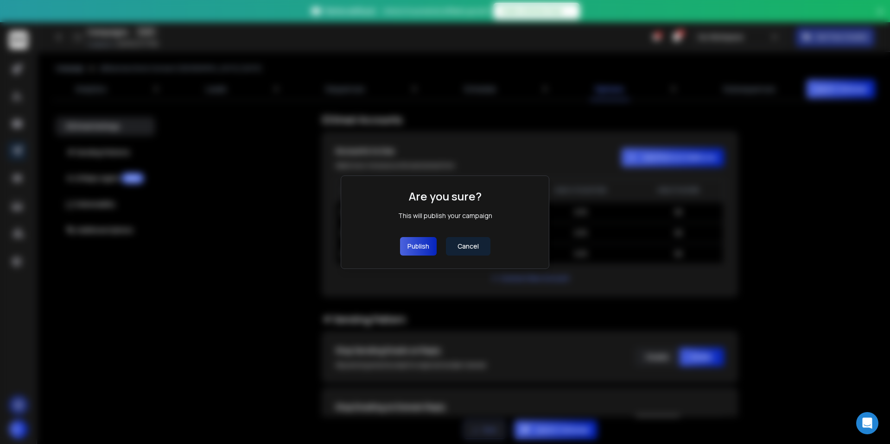
click at [421, 245] on button "Publish" at bounding box center [418, 246] width 37 height 19
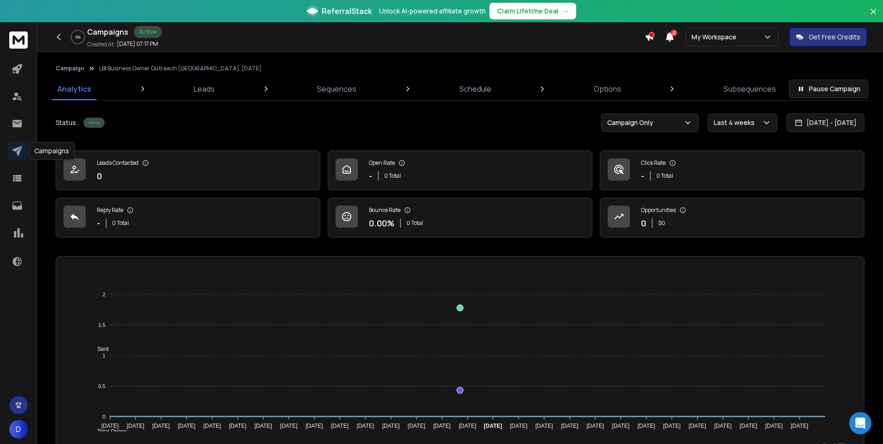
click at [12, 152] on icon at bounding box center [17, 151] width 11 height 11
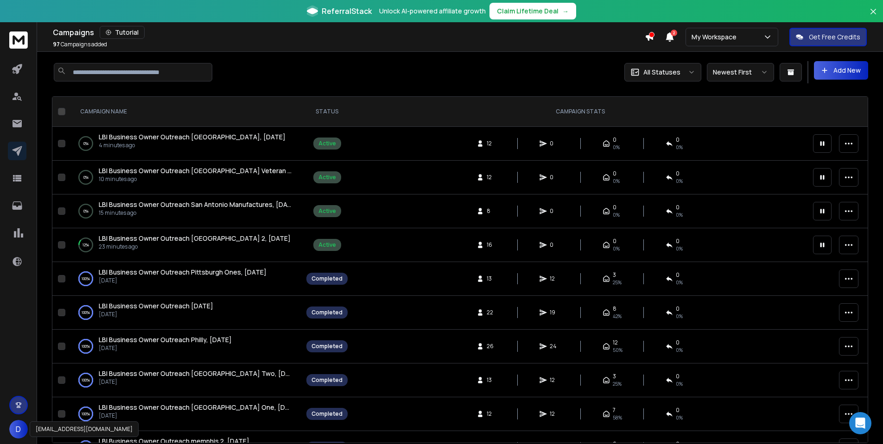
click at [20, 430] on span "D" at bounding box center [18, 429] width 19 height 19
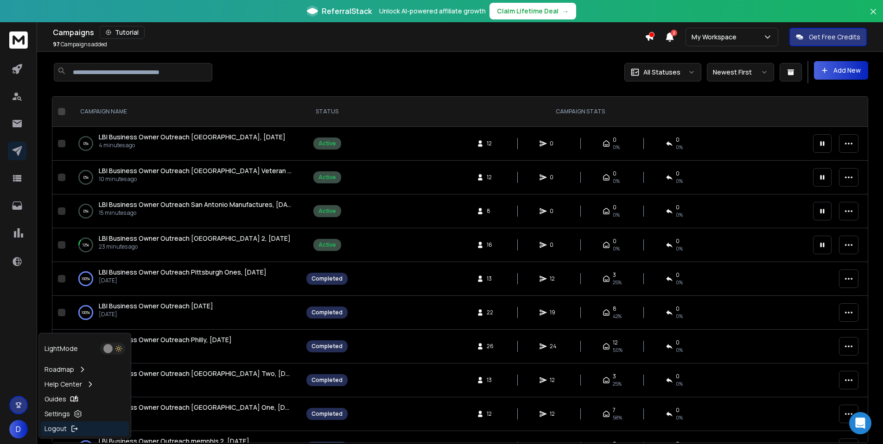
click at [53, 425] on p "Logout" at bounding box center [55, 429] width 22 height 9
